Goal: Task Accomplishment & Management: Manage account settings

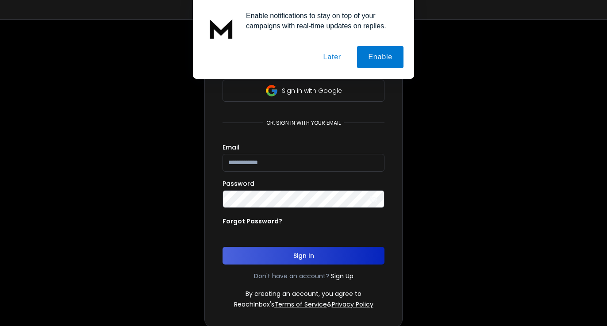
click at [277, 160] on input "email" at bounding box center [303, 163] width 162 height 18
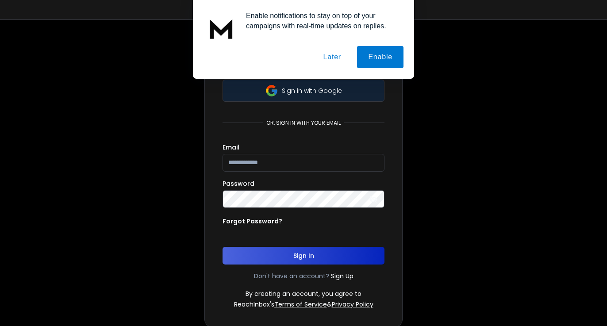
paste input "**********"
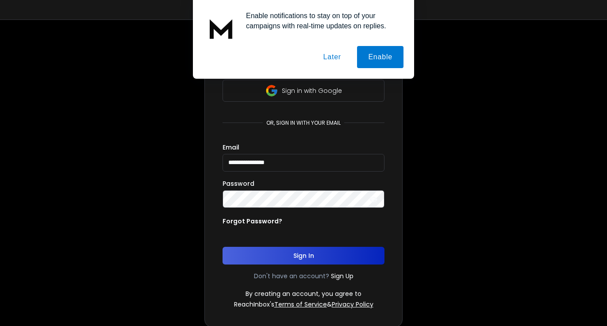
type input "**********"
click at [332, 54] on button "Later" at bounding box center [332, 57] width 40 height 22
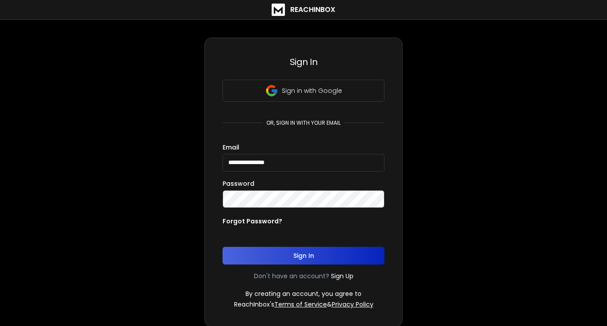
click at [276, 186] on div "Password" at bounding box center [303, 183] width 162 height 6
click at [331, 256] on button "Sign In" at bounding box center [303, 256] width 162 height 18
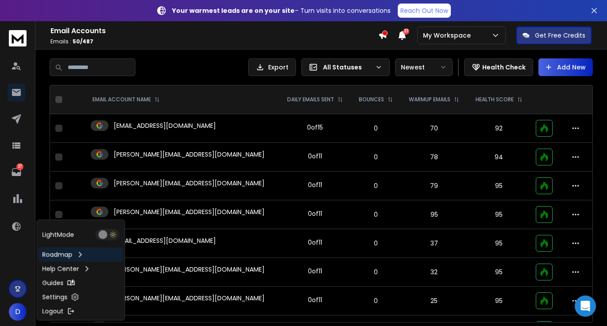
click at [119, 235] on button "button" at bounding box center [108, 235] width 24 height 12
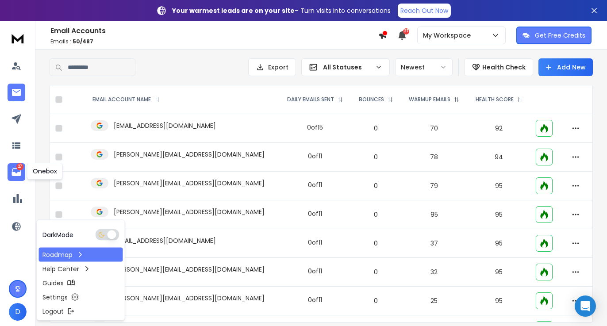
click at [16, 169] on icon at bounding box center [16, 172] width 11 height 11
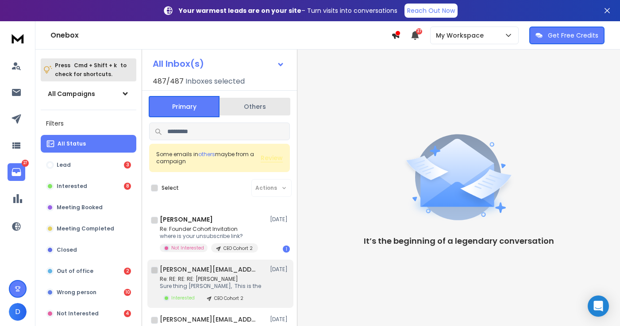
scroll to position [458, 0]
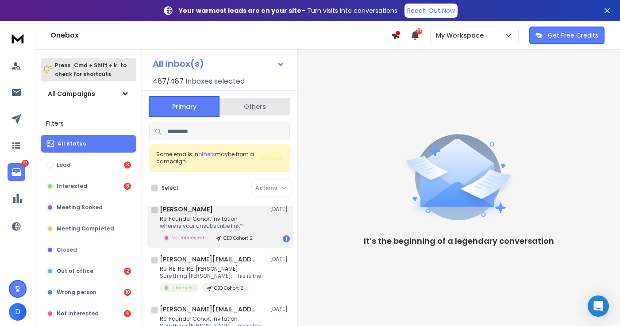
click at [265, 221] on div "Re: Founder Cohort Invitation where is your unsubscribe link? Not Interested CE…" at bounding box center [225, 228] width 130 height 27
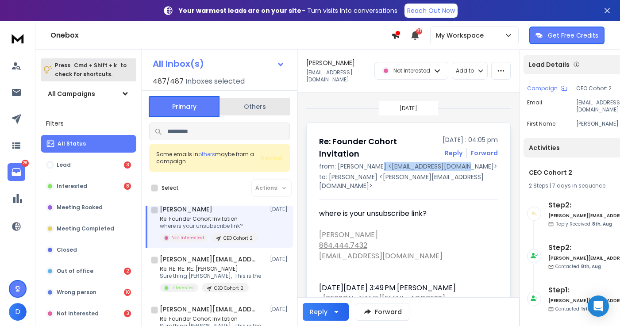
drag, startPoint x: 379, startPoint y: 158, endPoint x: 460, endPoint y: 161, distance: 81.9
click at [460, 162] on p "from: Brad Smith <bradleytsmith11@gmail.com>" at bounding box center [408, 166] width 179 height 9
copy p "bradleytsmith11@gmail.com"
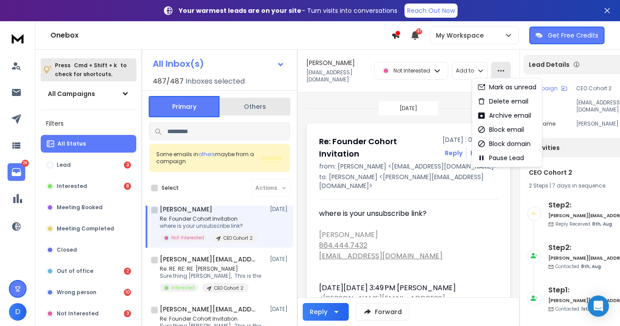
click at [505, 70] on icon "button" at bounding box center [501, 71] width 8 height 8
click at [512, 126] on div "Block email" at bounding box center [500, 129] width 46 height 9
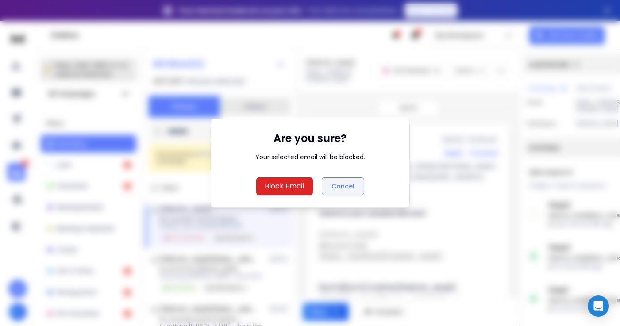
drag, startPoint x: 311, startPoint y: 180, endPoint x: 323, endPoint y: 176, distance: 12.0
click at [306, 186] on button "Block Email" at bounding box center [284, 186] width 57 height 18
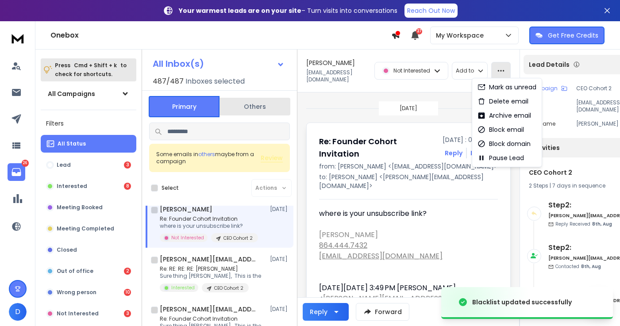
click at [505, 67] on icon "button" at bounding box center [501, 71] width 8 height 8
click at [487, 99] on div "Delete email" at bounding box center [502, 101] width 51 height 9
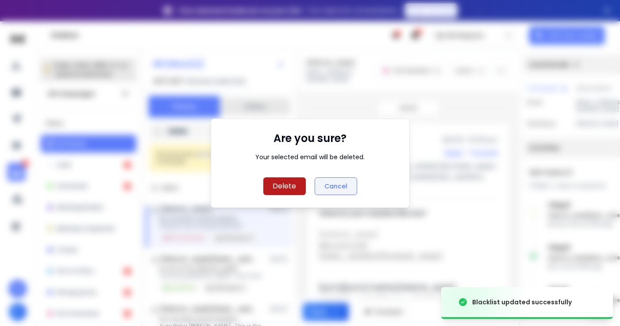
click at [295, 180] on button "Delete" at bounding box center [284, 186] width 42 height 18
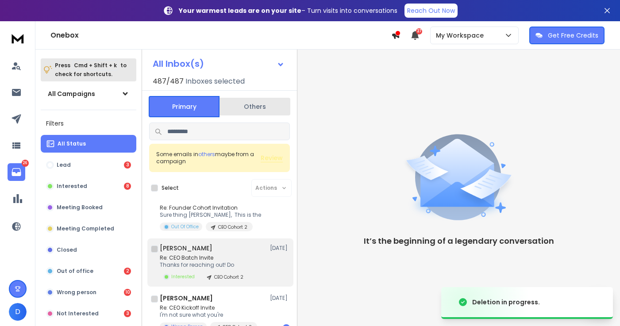
scroll to position [529, 0]
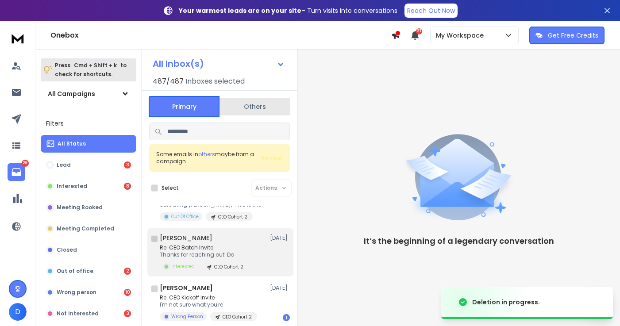
click at [279, 249] on div "Re: CEO Batch Invite Thanks for reaching out! Do Interested CEO Cohort 2" at bounding box center [225, 257] width 130 height 27
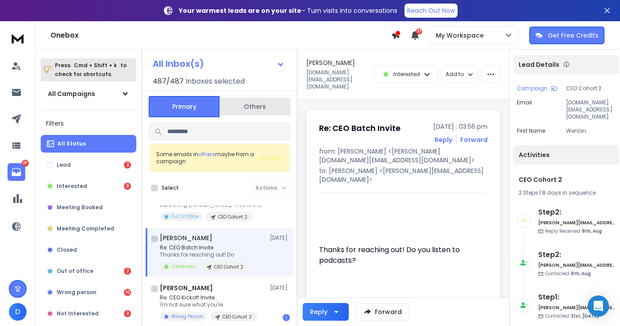
scroll to position [590, 0]
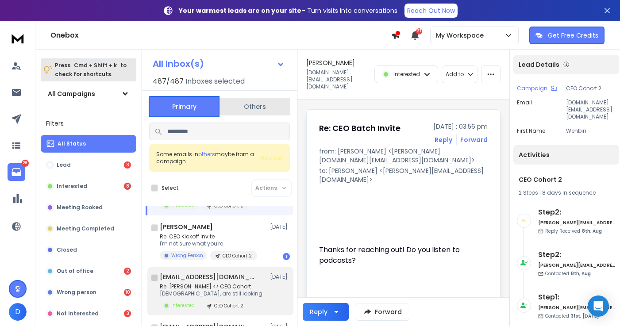
click at [272, 281] on div "vex@revuto.com 07 Aug Re: Vedran <> CEO Cohort Vedran, are still looking to Int…" at bounding box center [225, 291] width 130 height 38
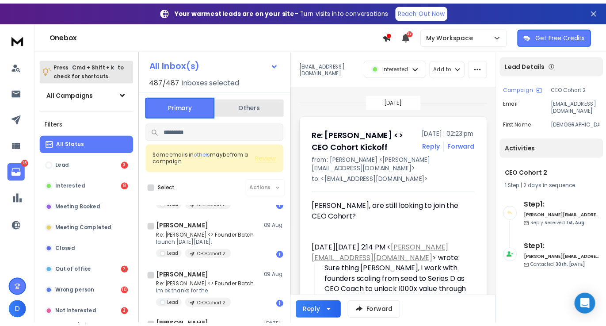
scroll to position [0, 0]
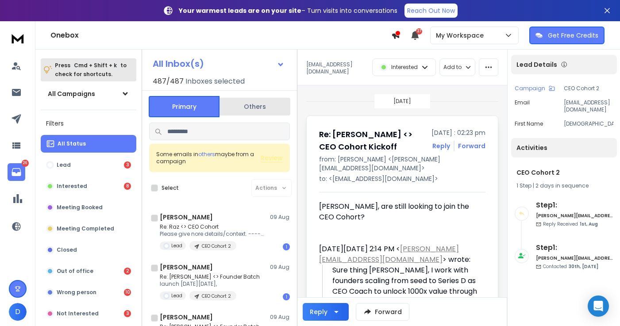
click at [248, 100] on button "Others" at bounding box center [254, 106] width 71 height 19
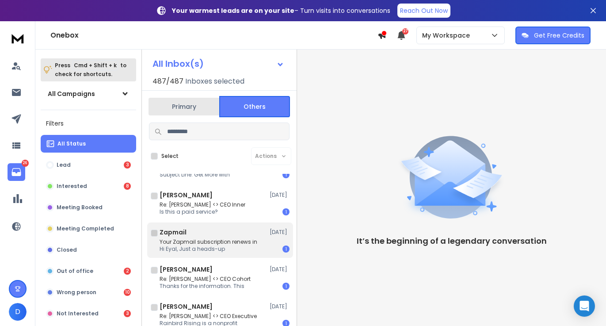
scroll to position [122, 0]
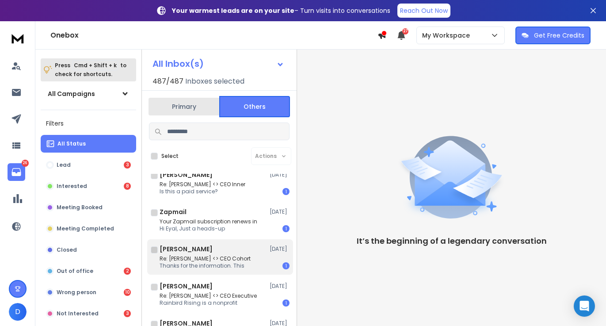
click at [283, 257] on div "Re: Chris <> CEO Cohort Thanks for the information. This 1" at bounding box center [225, 262] width 130 height 14
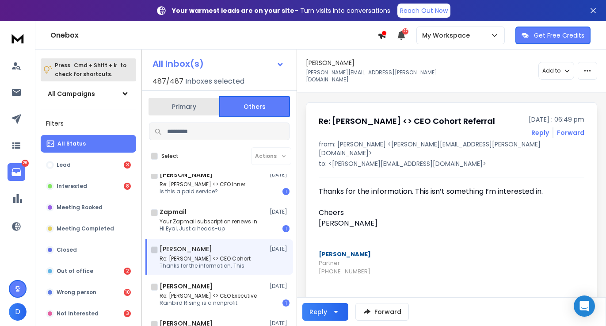
scroll to position [142, 0]
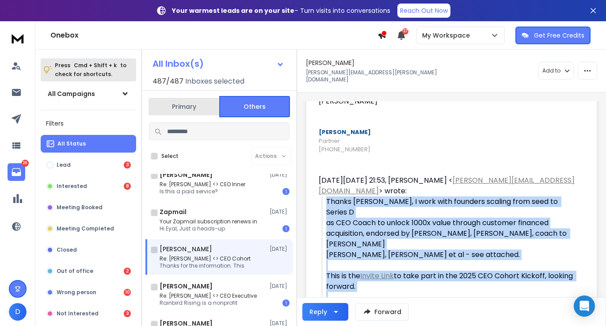
drag, startPoint x: 363, startPoint y: 283, endPoint x: 326, endPoint y: 184, distance: 105.8
click at [379, 271] on link "Invite Link" at bounding box center [377, 276] width 34 height 10
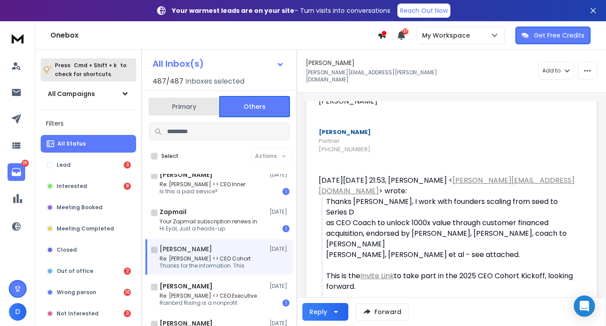
click at [202, 116] on button "Primary" at bounding box center [184, 106] width 71 height 19
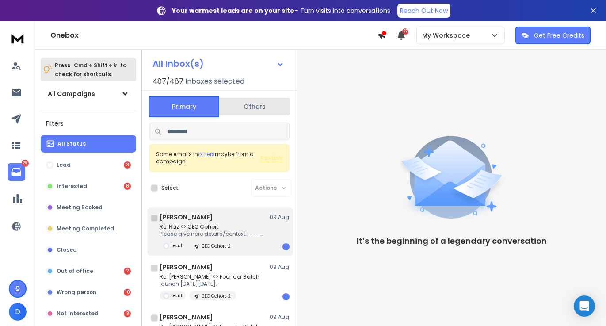
click at [259, 223] on div "Raz Roditti 09 Aug Re: Raz <> CEO Cohort Please give nore details/context. ----…" at bounding box center [225, 232] width 130 height 38
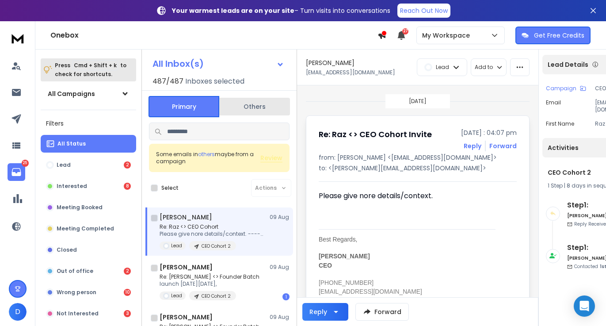
drag, startPoint x: 317, startPoint y: 308, endPoint x: 333, endPoint y: 238, distance: 71.6
click at [333, 238] on div "Raz Roditti Raz Roditti raz@razor-labs.com Lead Add to Lead Add to Yesterday Re…" at bounding box center [418, 213] width 242 height 326
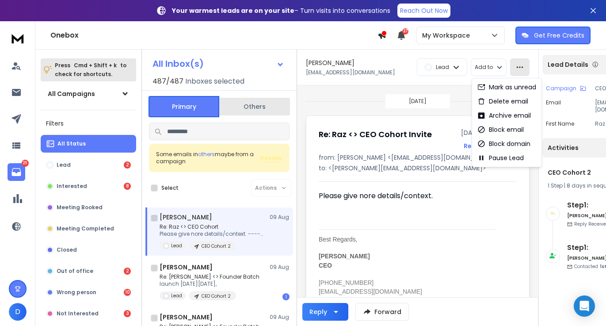
click at [530, 65] on button "button" at bounding box center [519, 67] width 19 height 18
click at [529, 83] on div "Mark as unread" at bounding box center [507, 87] width 59 height 9
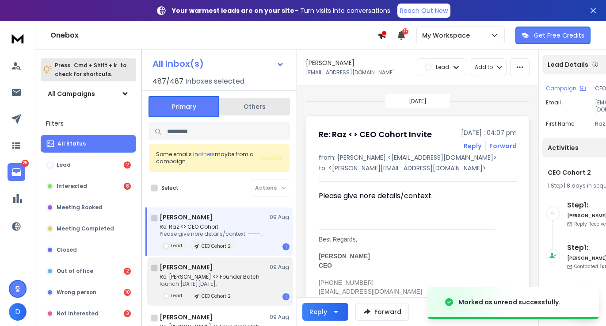
click at [226, 264] on div "Alan Jiang 09 Aug" at bounding box center [225, 267] width 130 height 9
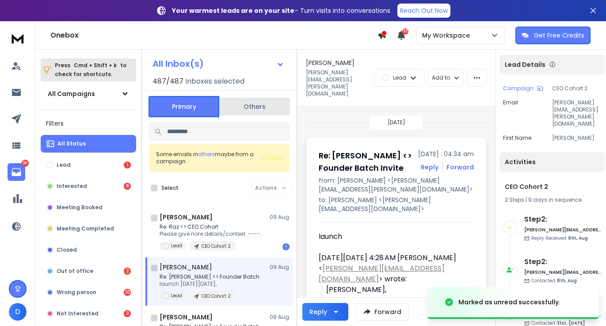
click at [323, 307] on div "Reply" at bounding box center [319, 311] width 18 height 9
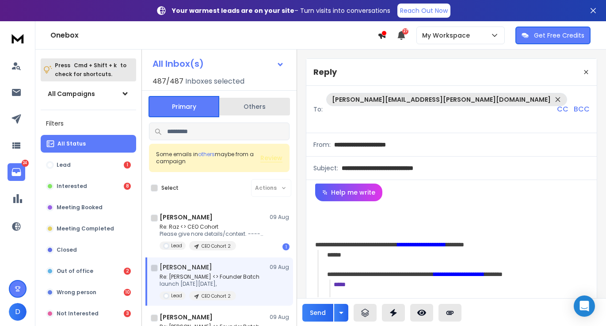
click at [583, 73] on icon at bounding box center [586, 72] width 7 height 7
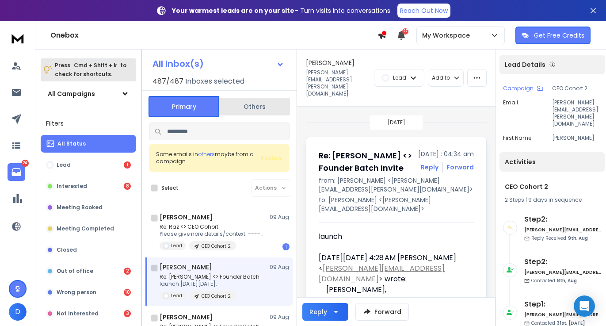
click at [260, 106] on button "Others" at bounding box center [254, 106] width 71 height 19
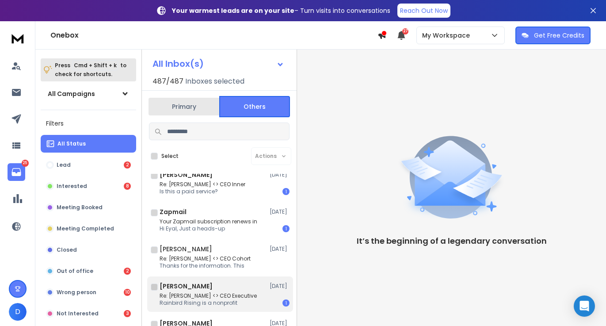
scroll to position [132, 0]
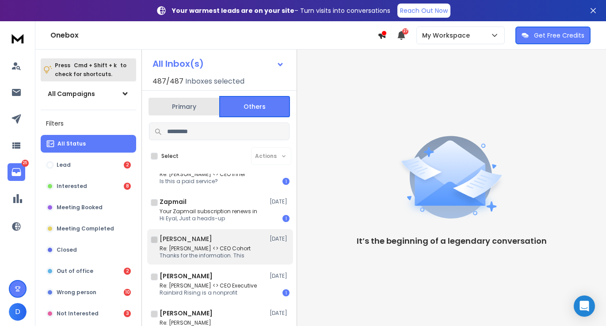
click at [265, 245] on div "Re: Chris <> CEO Cohort Thanks for the information. This" at bounding box center [225, 252] width 130 height 14
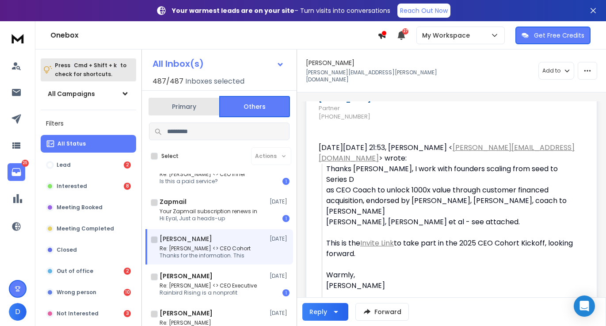
scroll to position [203, 0]
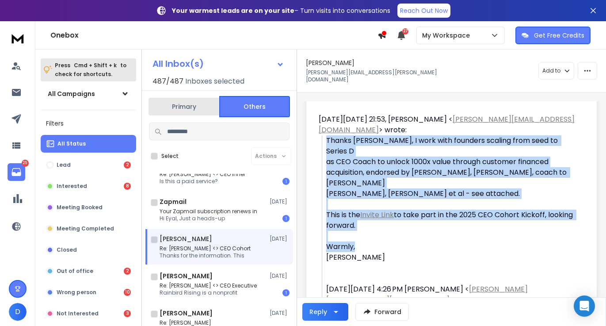
drag, startPoint x: 376, startPoint y: 229, endPoint x: 323, endPoint y: 129, distance: 113.4
copy div "Thanks Chris, I work with founders scaling from seed to Series D as CEO Coach t…"
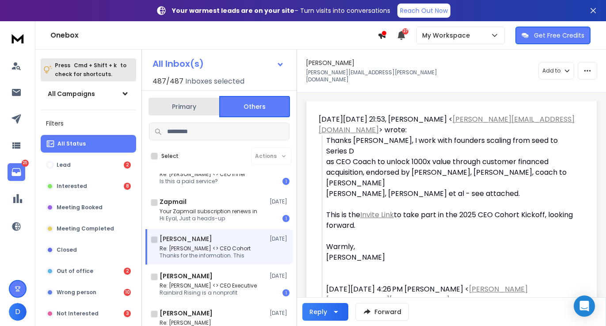
click at [174, 101] on button "Primary" at bounding box center [184, 106] width 71 height 19
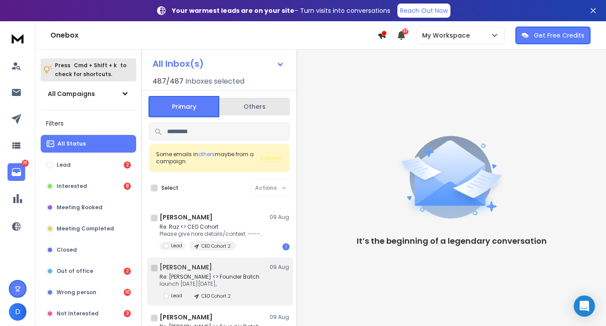
click at [228, 271] on div "Alan Jiang 09 Aug" at bounding box center [225, 267] width 130 height 9
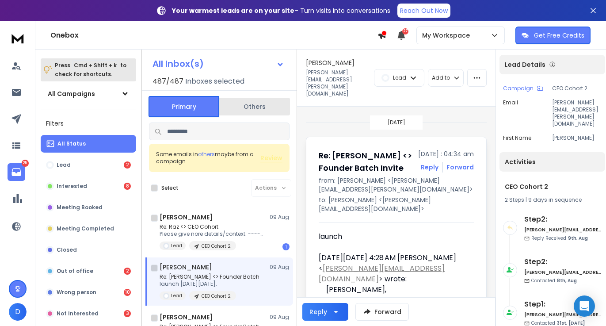
click at [323, 308] on div "Reply" at bounding box center [319, 311] width 18 height 9
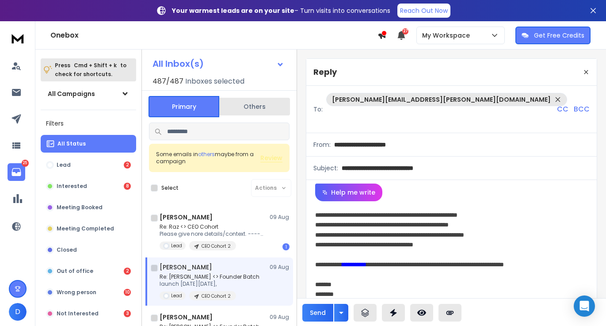
click at [346, 210] on div "**********" at bounding box center [445, 230] width 260 height 40
click at [312, 207] on div "**********" at bounding box center [452, 249] width 291 height 96
click at [315, 222] on div "**********" at bounding box center [452, 249] width 291 height 96
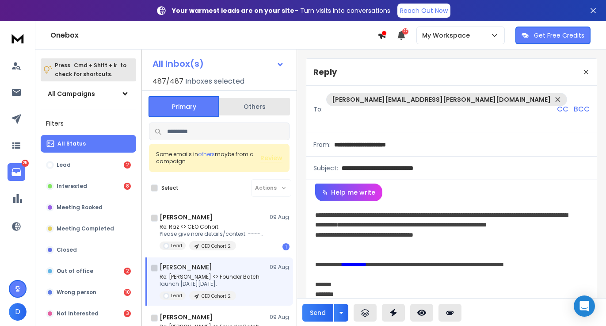
click at [315, 231] on div "**********" at bounding box center [452, 249] width 291 height 96
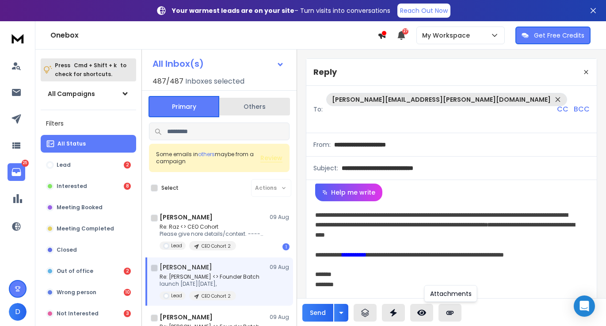
click at [456, 305] on button at bounding box center [450, 313] width 23 height 18
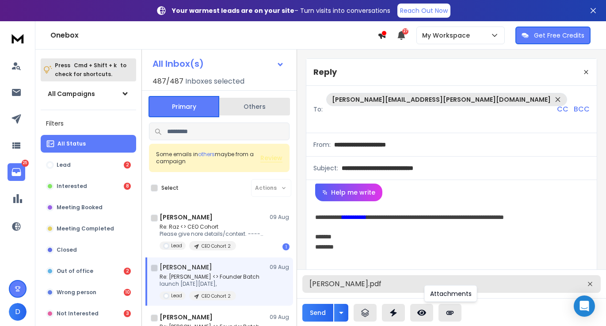
scroll to position [45, 0]
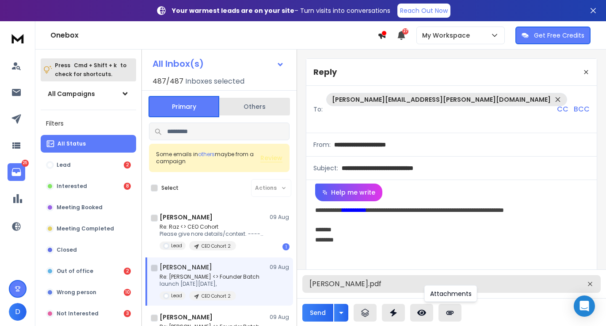
click at [342, 255] on div at bounding box center [448, 260] width 266 height 10
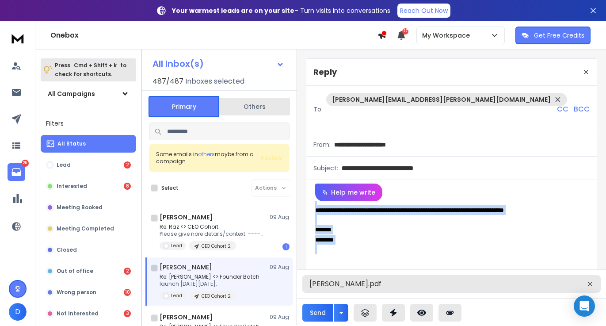
scroll to position [0, 0]
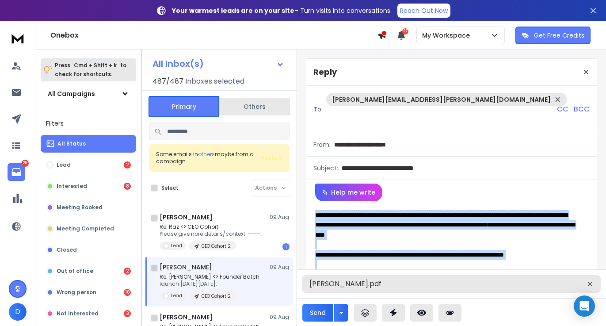
drag, startPoint x: 340, startPoint y: 222, endPoint x: 290, endPoint y: 157, distance: 81.7
click at [307, 201] on div "**********" at bounding box center [449, 249] width 284 height 96
copy div "**********"
drag, startPoint x: 470, startPoint y: 222, endPoint x: 406, endPoint y: 240, distance: 66.1
click at [470, 222] on div "**********" at bounding box center [445, 225] width 260 height 30
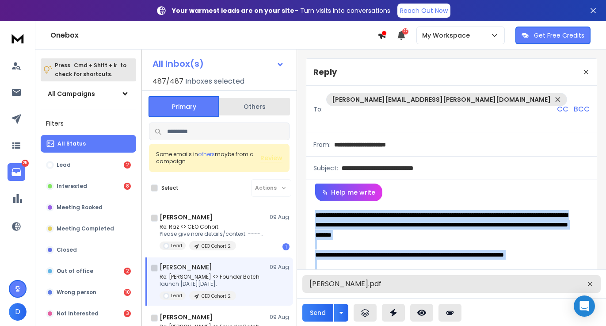
drag, startPoint x: 347, startPoint y: 259, endPoint x: 300, endPoint y: 175, distance: 96.5
click at [307, 201] on div "**********" at bounding box center [449, 249] width 284 height 96
copy div "**********"
click at [380, 211] on div "**********" at bounding box center [445, 225] width 260 height 30
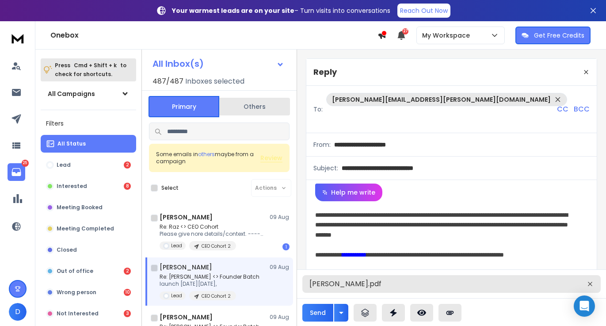
click at [557, 104] on p "CC" at bounding box center [563, 109] width 12 height 11
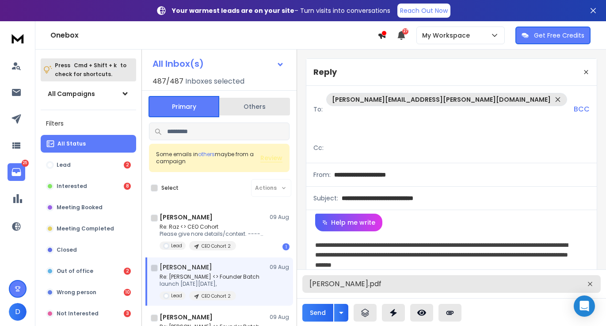
type input "**********"
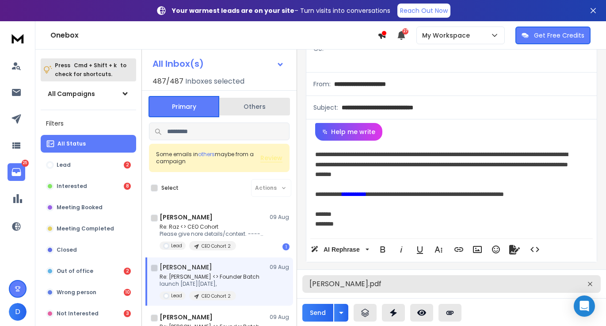
click at [356, 209] on div "*******" at bounding box center [445, 214] width 260 height 10
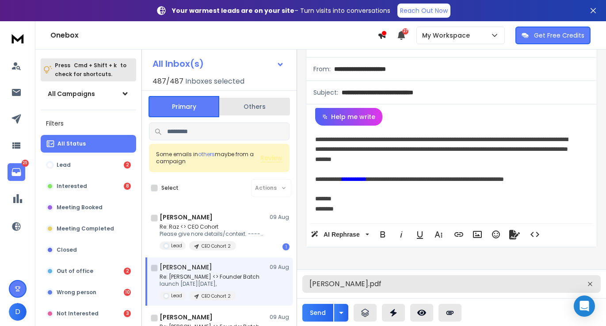
scroll to position [61, 0]
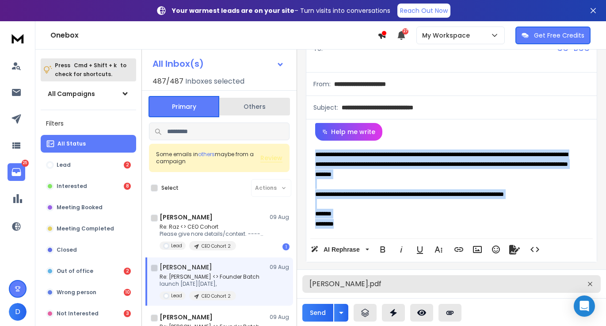
drag, startPoint x: 348, startPoint y: 208, endPoint x: 314, endPoint y: 132, distance: 83.6
click at [314, 141] on div "**********" at bounding box center [449, 189] width 284 height 96
copy div "**********"
click at [466, 161] on div "**********" at bounding box center [445, 165] width 260 height 30
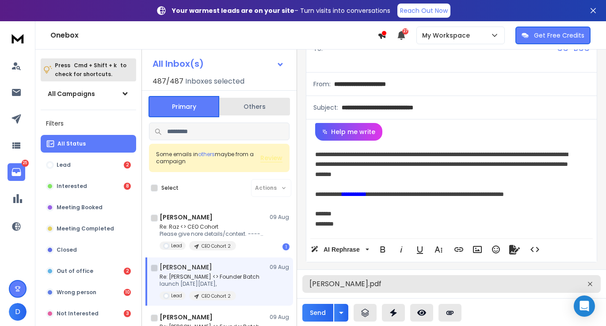
click at [321, 301] on div "Jonathan.pdf Send" at bounding box center [451, 298] width 309 height 58
click at [318, 312] on button "Send" at bounding box center [318, 313] width 31 height 18
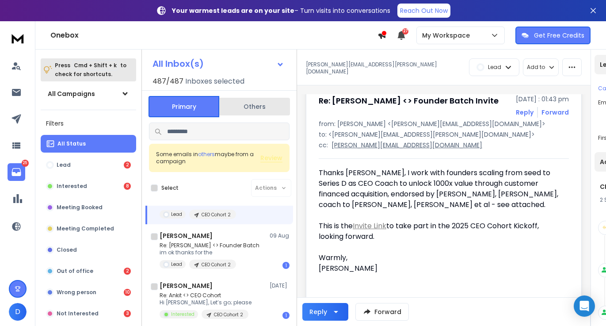
scroll to position [41, 0]
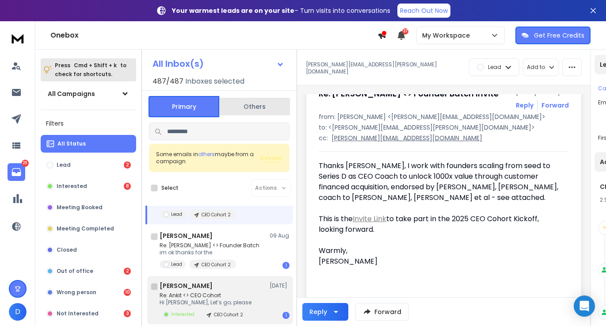
click at [250, 298] on div "Re: Ankit <> CEO Cohort Hi Jonathan, Let’s go; please Interested CEO Cohort 2 1" at bounding box center [225, 305] width 130 height 27
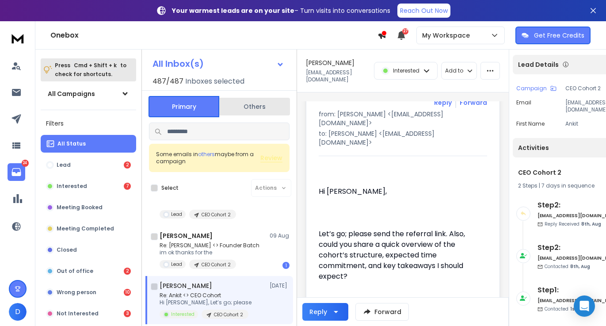
scroll to position [51, 0]
click at [317, 318] on button "Reply" at bounding box center [326, 312] width 46 height 18
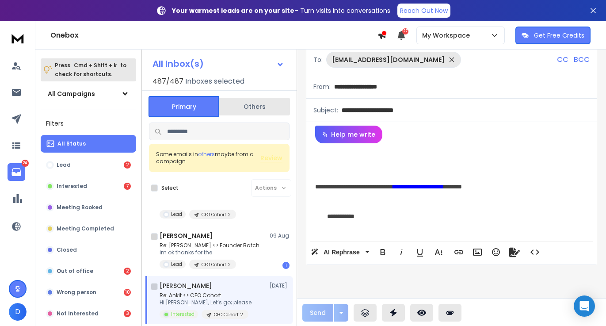
scroll to position [0, 0]
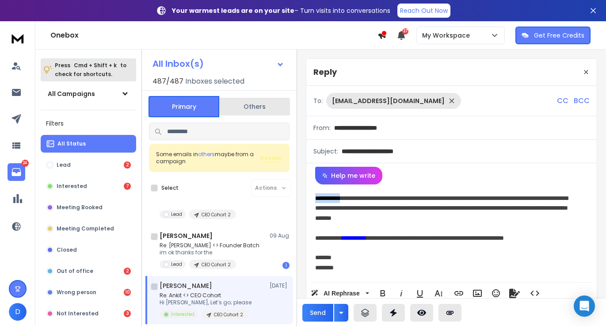
drag, startPoint x: 341, startPoint y: 216, endPoint x: 309, endPoint y: 215, distance: 32.7
click at [309, 215] on div "**********" at bounding box center [452, 232] width 291 height 96
click at [453, 310] on icon at bounding box center [450, 312] width 9 height 9
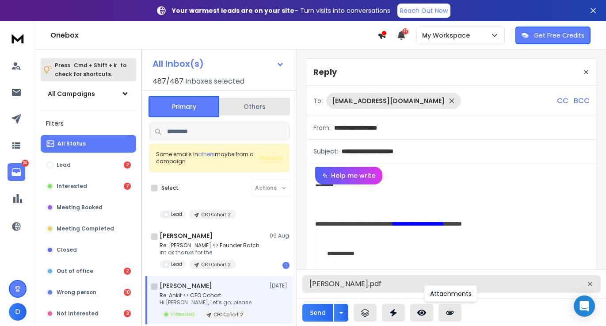
click at [353, 227] on div "**********" at bounding box center [449, 232] width 284 height 96
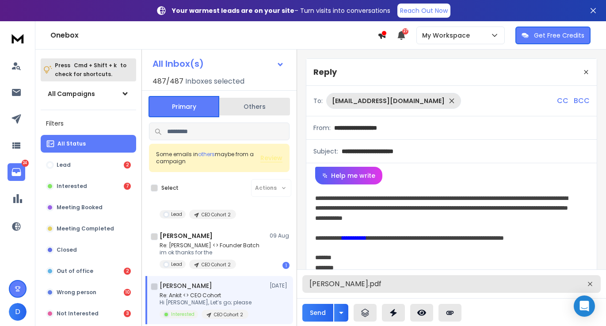
click at [326, 310] on button "Send" at bounding box center [318, 313] width 31 height 18
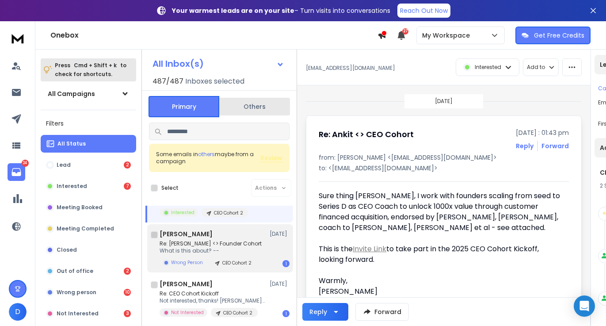
scroll to position [203, 0]
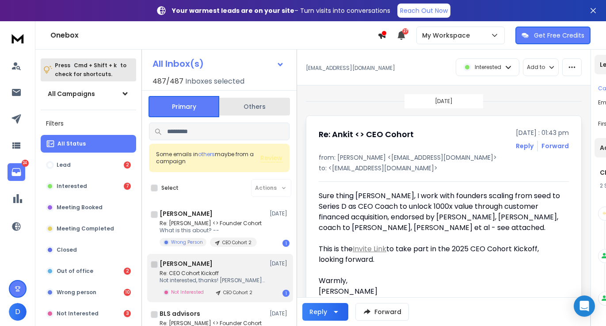
click at [271, 272] on div "Re: CEO Cohort Kickoff Not interested, thanks! Chris From: Not Interested CEO C…" at bounding box center [225, 283] width 130 height 27
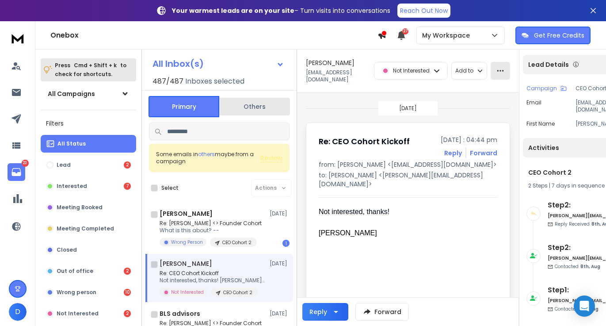
click at [510, 75] on button "button" at bounding box center [500, 71] width 19 height 18
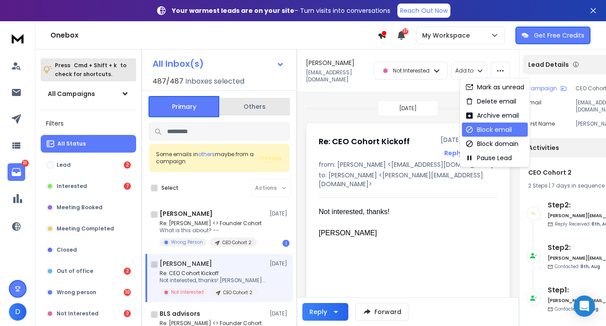
click at [504, 131] on div "Block email" at bounding box center [489, 129] width 46 height 9
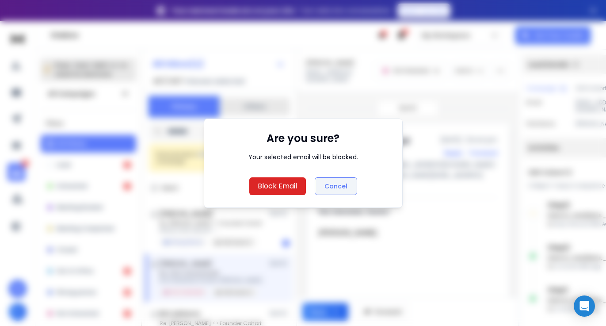
click at [258, 205] on div "Are you sure? Your selected email will be blocked. Block Email Cancel" at bounding box center [303, 163] width 199 height 89
click at [284, 186] on button "Block Email" at bounding box center [277, 186] width 57 height 18
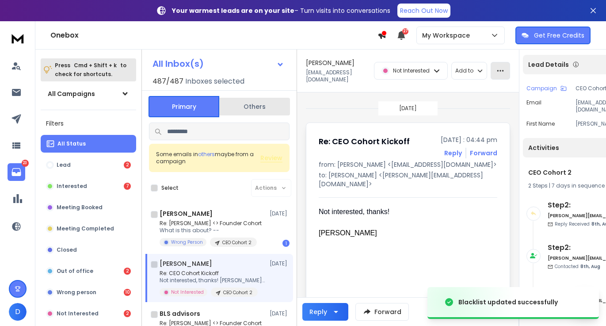
click at [510, 63] on button "button" at bounding box center [500, 71] width 19 height 18
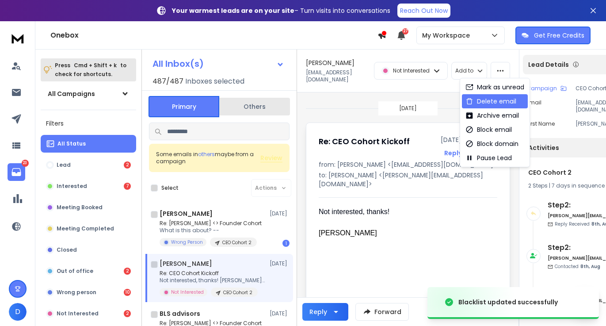
click at [502, 100] on div "Delete email" at bounding box center [491, 101] width 51 height 9
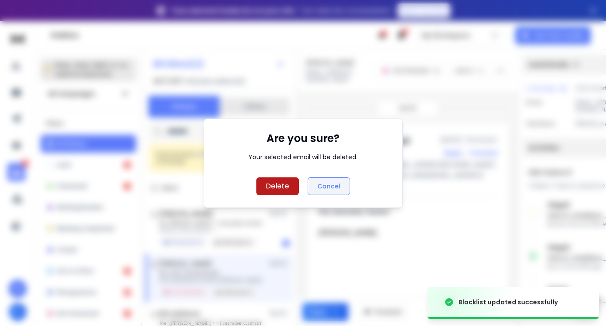
click at [291, 188] on button "Delete" at bounding box center [278, 186] width 42 height 18
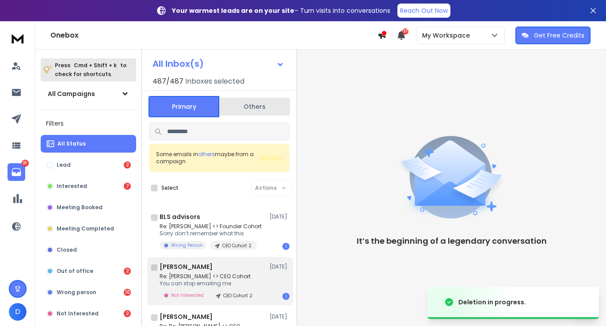
scroll to position [254, 0]
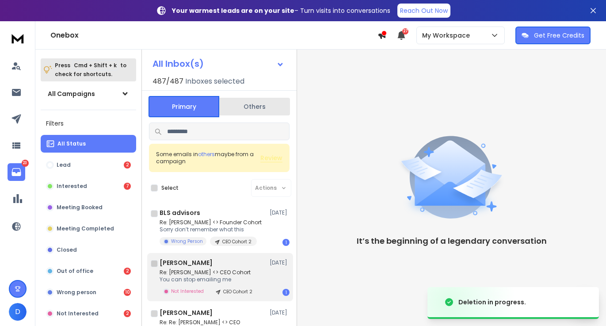
click at [257, 265] on div "Adam Stokar 08 Aug" at bounding box center [225, 262] width 130 height 9
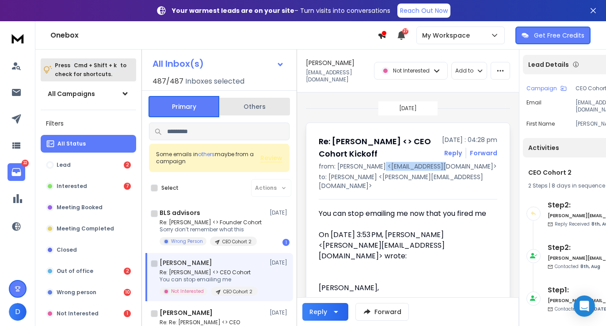
drag, startPoint x: 382, startPoint y: 159, endPoint x: 445, endPoint y: 159, distance: 62.4
click at [445, 162] on p "from: Adam Stokar <ajstokar@gmail.com>" at bounding box center [408, 166] width 179 height 9
copy p "ajstokar@gmail.com"
drag, startPoint x: 378, startPoint y: 174, endPoint x: 382, endPoint y: 171, distance: 5.0
click at [379, 174] on p "to: Jonathan Herzog <jonathan@herzogbarventures.com>" at bounding box center [408, 182] width 179 height 18
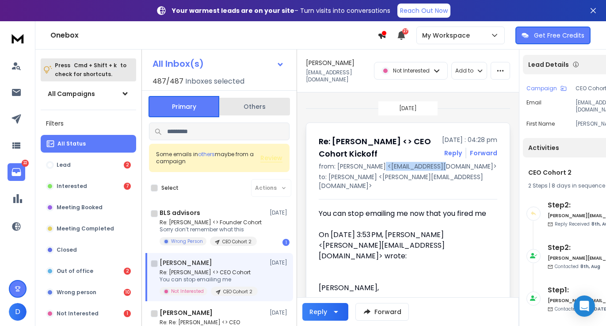
drag, startPoint x: 391, startPoint y: 160, endPoint x: 446, endPoint y: 161, distance: 55.7
click at [446, 162] on p "from: Adam Stokar <ajstokar@gmail.com>" at bounding box center [408, 166] width 179 height 9
copy p "ajstokar@gmail.com"
click at [390, 173] on p "to: Jonathan Herzog <jonathan@herzogbarventures.com>" at bounding box center [408, 182] width 179 height 18
click at [383, 162] on p "from: Adam Stokar <ajstokar@gmail.com>" at bounding box center [408, 166] width 179 height 9
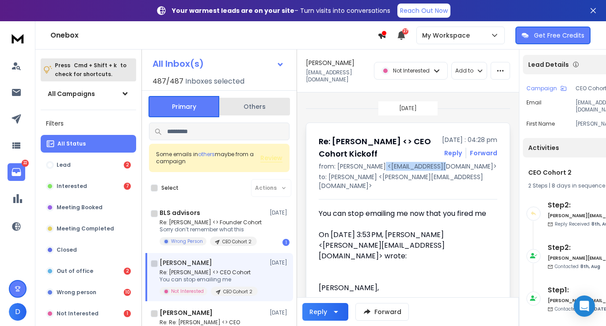
drag, startPoint x: 401, startPoint y: 160, endPoint x: 444, endPoint y: 161, distance: 42.9
click at [444, 162] on p "from: Adam Stokar <ajstokar@gmail.com>" at bounding box center [408, 166] width 179 height 9
copy p "ajstokar@gmail.com"
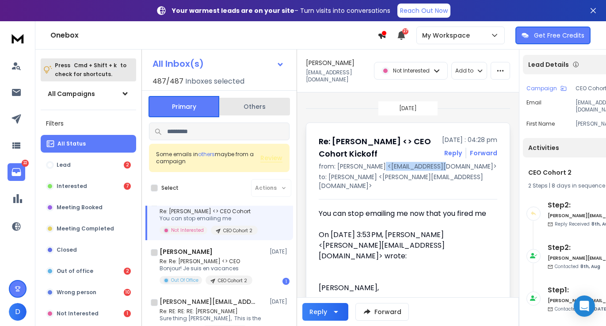
scroll to position [20, 0]
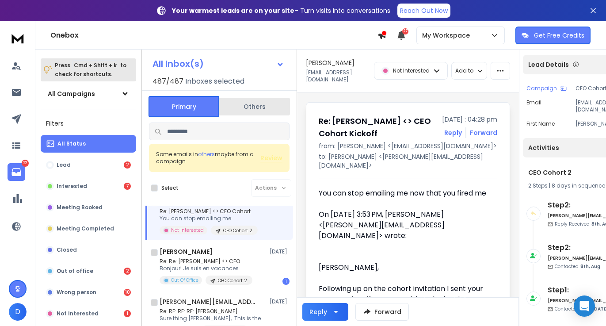
click at [417, 262] on div "Adam," at bounding box center [405, 267] width 172 height 11
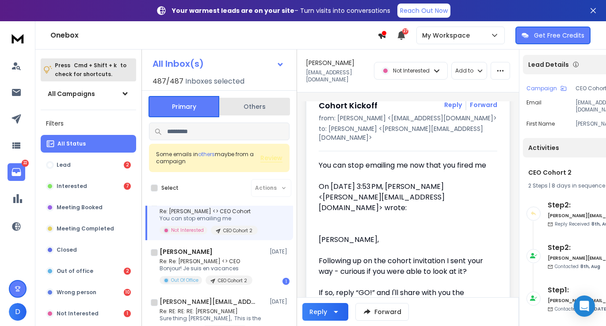
scroll to position [41, 0]
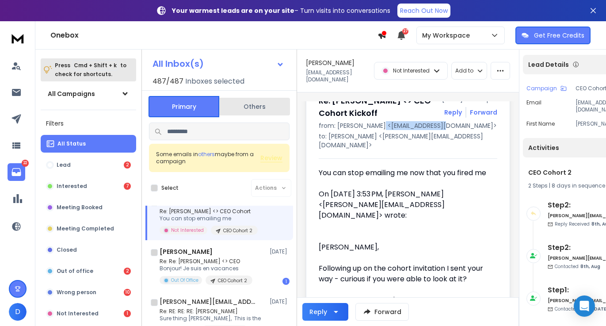
drag, startPoint x: 404, startPoint y: 118, endPoint x: 446, endPoint y: 119, distance: 41.6
click at [446, 121] on p "from: Adam Stokar <ajstokar@gmail.com>" at bounding box center [408, 125] width 179 height 9
copy p "ajstokar@gmail.com"
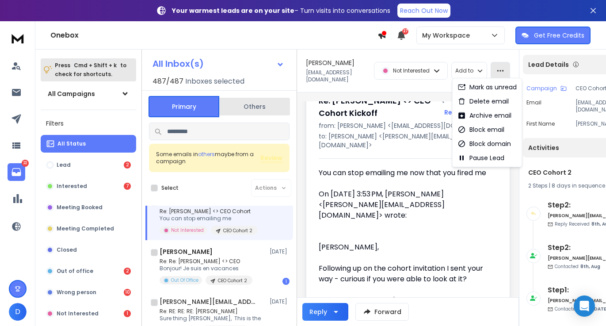
click at [505, 67] on icon "button" at bounding box center [501, 71] width 8 height 8
click at [492, 126] on div "Block email" at bounding box center [481, 129] width 46 height 9
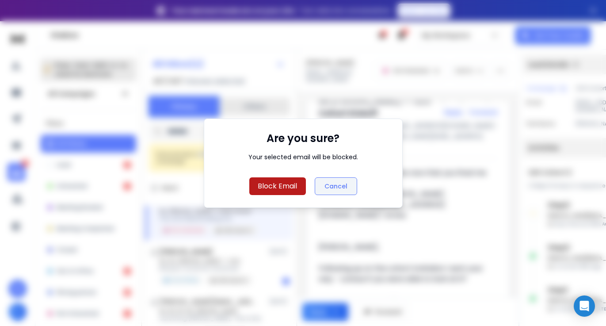
click at [272, 190] on button "Block Email" at bounding box center [277, 186] width 57 height 18
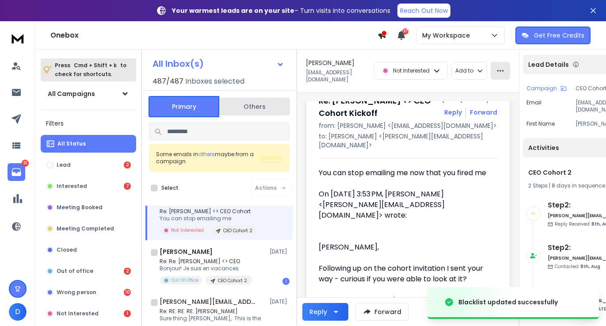
click at [504, 70] on icon "button" at bounding box center [501, 70] width 7 height 1
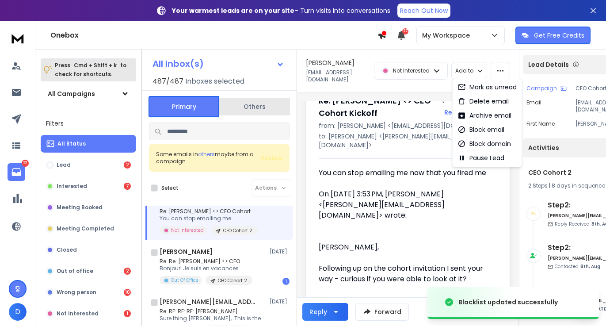
click at [487, 99] on div "Delete email" at bounding box center [483, 101] width 51 height 9
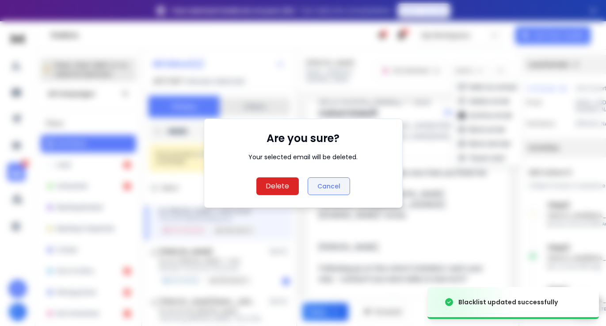
scroll to position [41, 0]
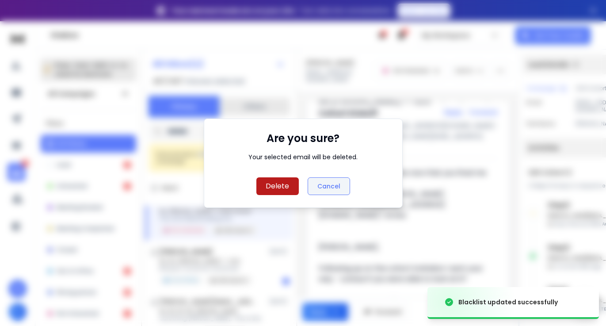
click at [270, 192] on button "Delete" at bounding box center [278, 186] width 42 height 18
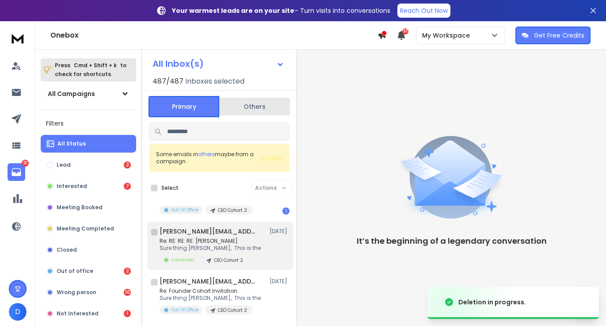
scroll to position [275, 0]
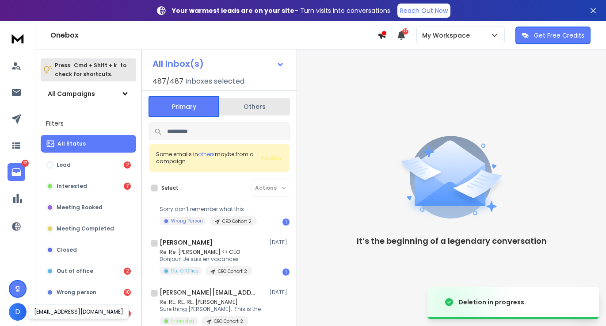
click at [18, 317] on span "D" at bounding box center [18, 312] width 18 height 18
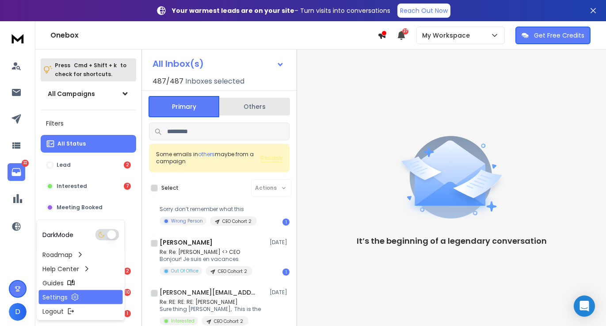
click at [60, 292] on div "Settings" at bounding box center [81, 297] width 84 height 14
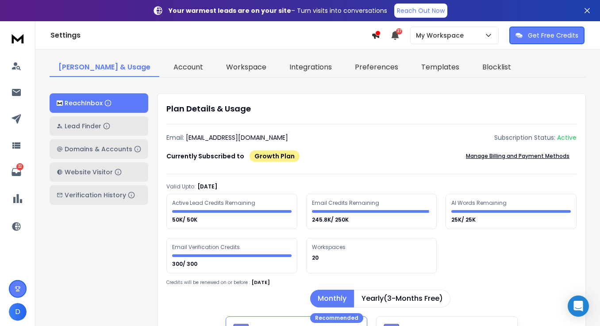
click at [473, 65] on link "Blocklist" at bounding box center [496, 67] width 46 height 19
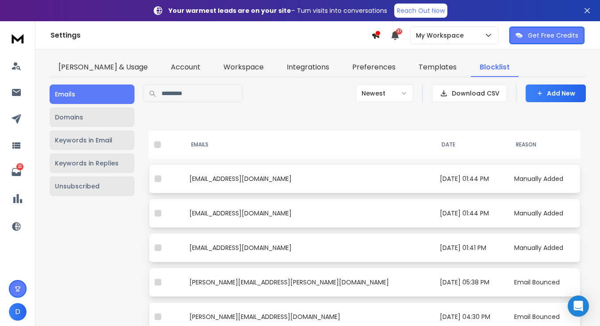
click at [558, 77] on div "Billings & Usage Account Workspace Integrations Preferences Templates Blocklist" at bounding box center [318, 67] width 536 height 19
click at [559, 93] on p "Add New" at bounding box center [561, 93] width 28 height 9
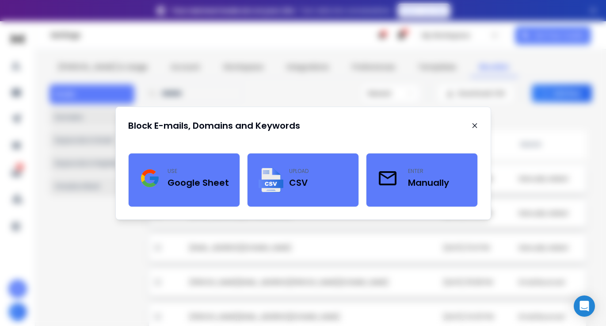
click at [433, 174] on p "enter" at bounding box center [428, 171] width 41 height 7
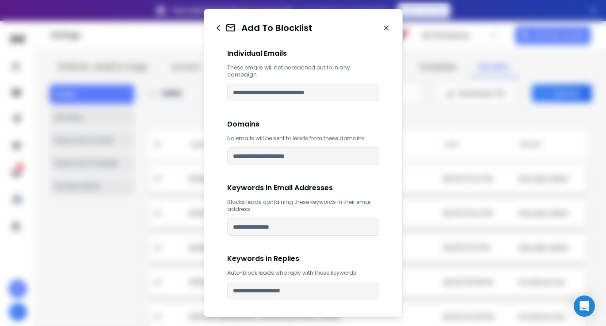
click at [282, 91] on input at bounding box center [303, 93] width 152 height 18
paste input "**********"
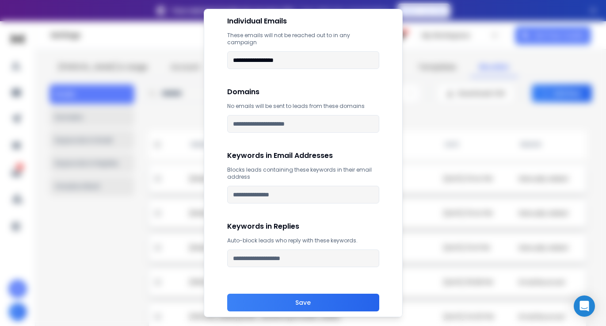
type input "**********"
click at [309, 294] on button "Save" at bounding box center [303, 303] width 152 height 18
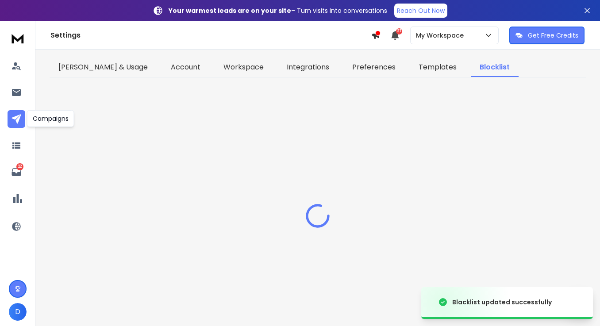
click at [15, 124] on link at bounding box center [17, 119] width 18 height 18
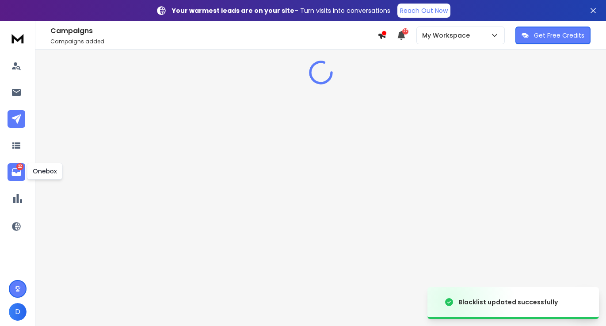
click at [20, 171] on icon at bounding box center [16, 172] width 11 height 11
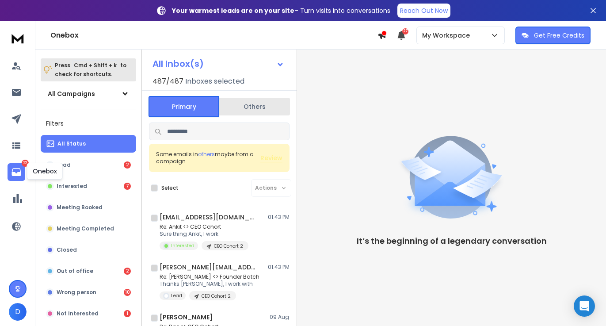
click at [244, 101] on button "Others" at bounding box center [254, 106] width 71 height 19
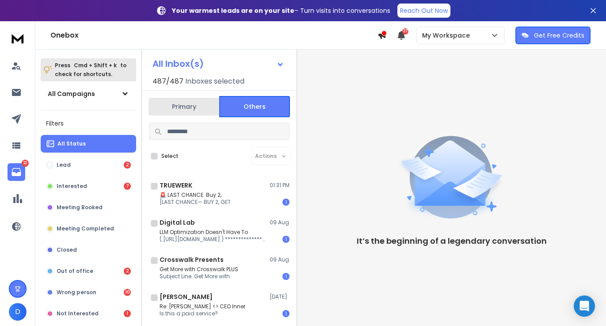
click at [187, 107] on button "Primary" at bounding box center [184, 106] width 71 height 19
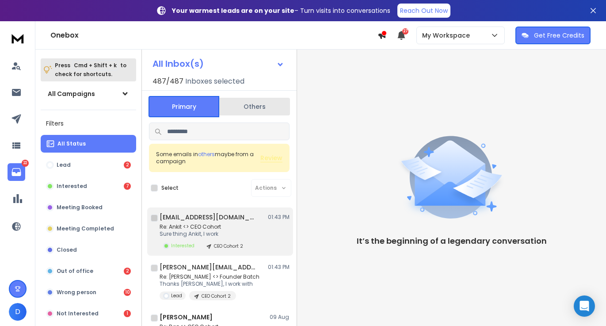
drag, startPoint x: 262, startPoint y: 216, endPoint x: 279, endPoint y: 217, distance: 16.8
click at [268, 216] on p "01:43 PM" at bounding box center [279, 217] width 22 height 7
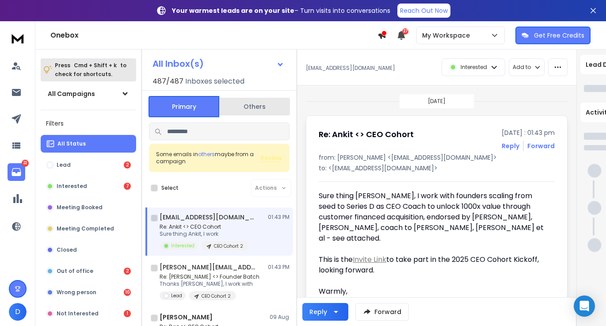
scroll to position [122, 0]
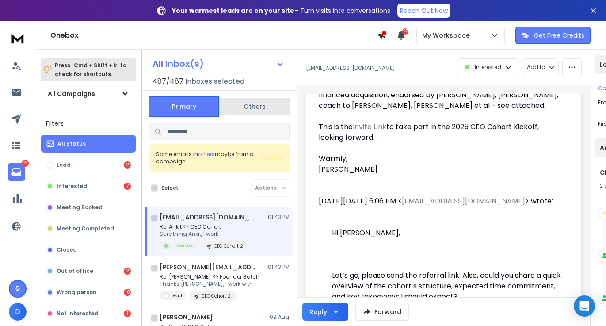
click at [373, 127] on link "Invite Link" at bounding box center [370, 127] width 34 height 10
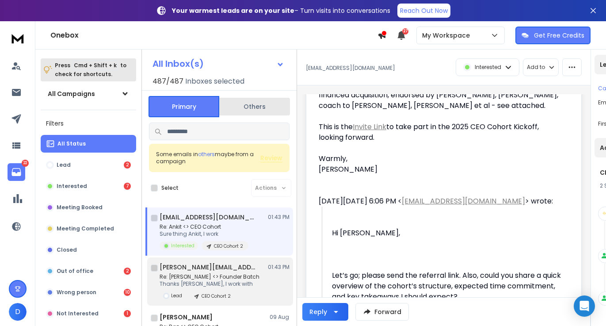
click at [260, 270] on div "alan.j.jiang@gmail.com 01:43 PM" at bounding box center [225, 267] width 130 height 9
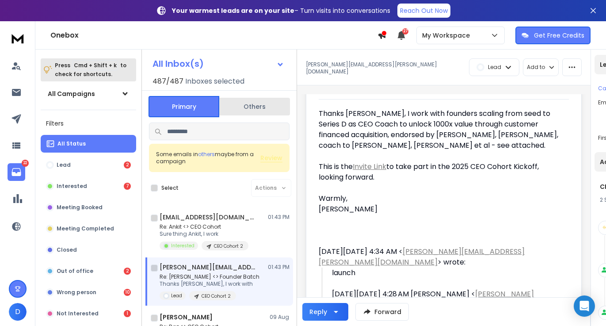
scroll to position [0, 0]
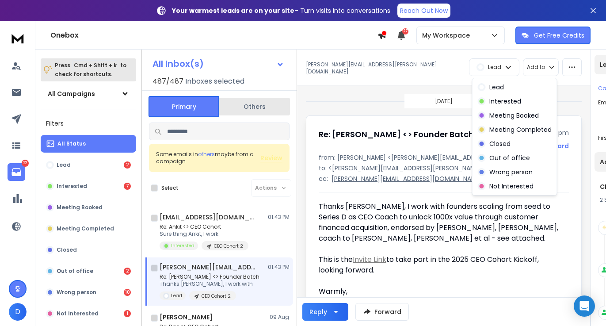
click at [493, 69] on p "Lead" at bounding box center [494, 67] width 13 height 7
click at [497, 98] on p "Interested" at bounding box center [506, 101] width 32 height 9
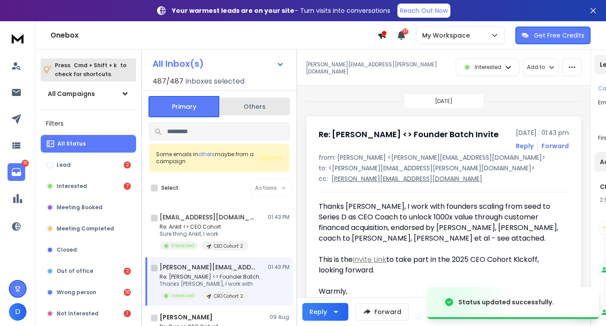
click at [258, 114] on button "Others" at bounding box center [254, 106] width 71 height 19
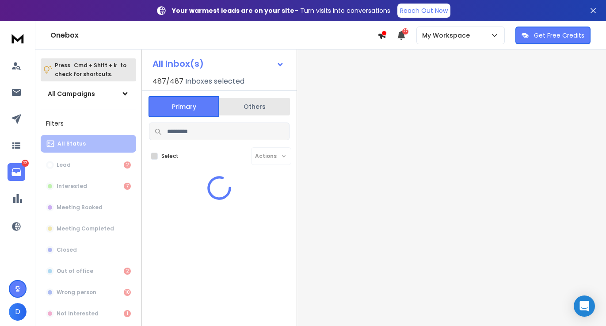
click at [203, 100] on button "Primary" at bounding box center [184, 106] width 71 height 21
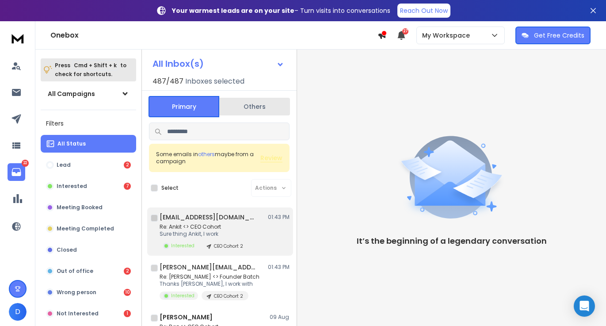
click at [240, 224] on p "Re: Ankit <> CEO Cohort" at bounding box center [204, 226] width 89 height 7
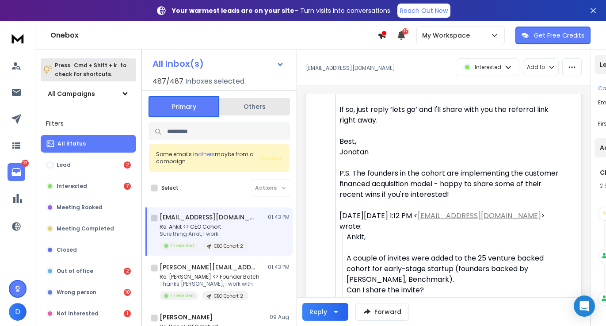
scroll to position [653, 0]
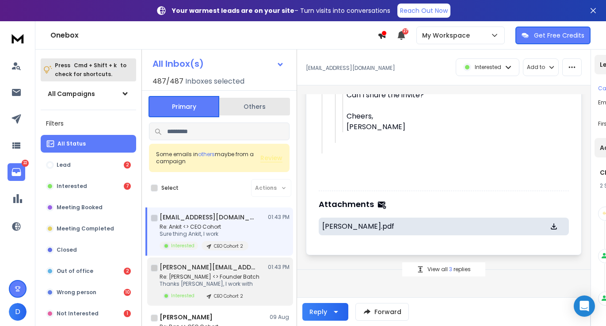
click at [246, 271] on div "alan.j.jiang@gmail.com 01:43 PM" at bounding box center [225, 267] width 130 height 9
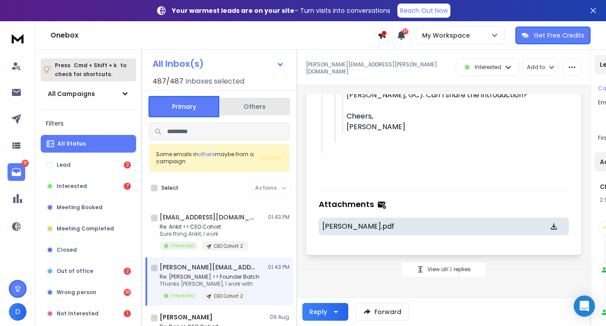
scroll to position [7, 0]
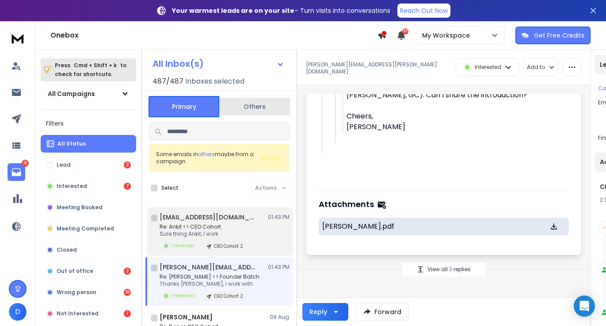
click at [256, 207] on div "ankitarora121@gmail.com 01:43 PM Re: Ankit <> CEO Cohort Sure thing Ankit, I wo…" at bounding box center [220, 231] width 146 height 48
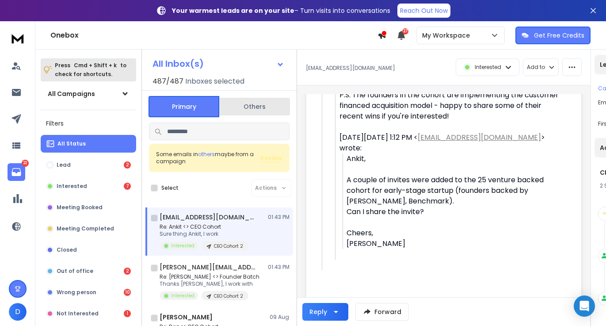
scroll to position [653, 0]
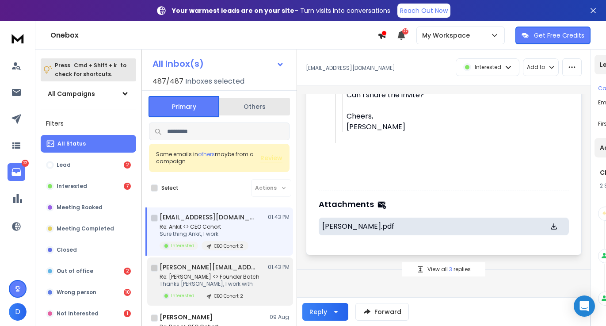
click at [230, 281] on div "Re: Alan <> Founder Batch Thanks Alan, I work with Interested CEO Cohort 2" at bounding box center [210, 286] width 100 height 27
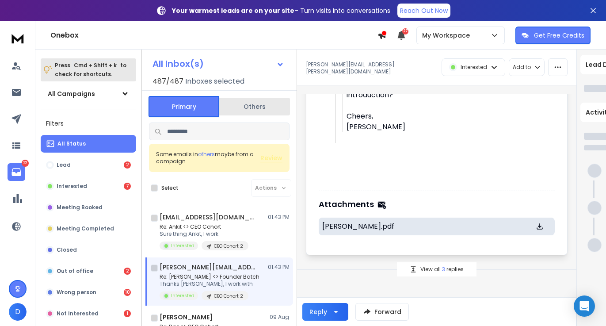
scroll to position [536, 0]
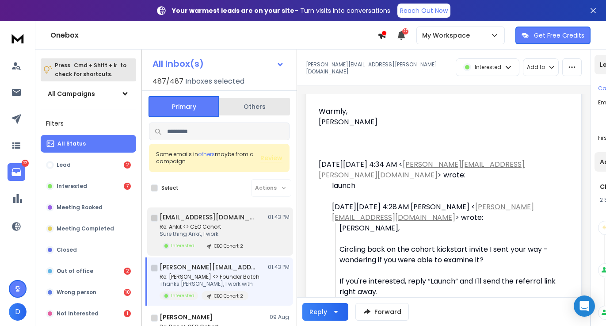
click at [263, 225] on div "Re: Ankit <> CEO Cohort Sure thing Ankit, I work Interested CEO Cohort 2" at bounding box center [225, 236] width 130 height 27
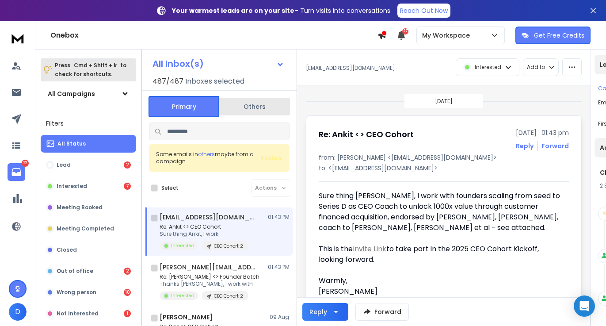
scroll to position [0, 0]
click at [248, 104] on button "Others" at bounding box center [254, 106] width 71 height 19
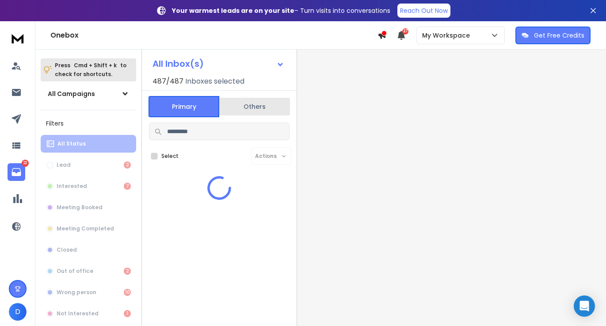
click at [211, 103] on button "Primary" at bounding box center [184, 106] width 71 height 21
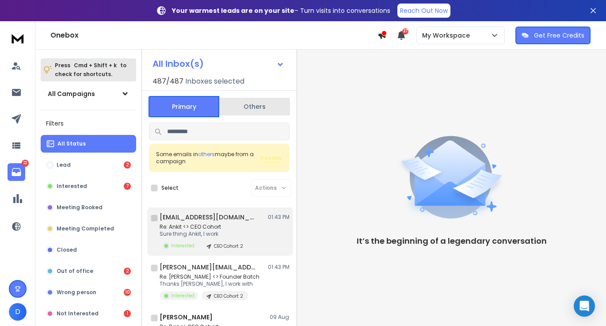
click at [205, 212] on div "ankitarora121@gmail.com 01:43 PM Re: Ankit <> CEO Cohort Sure thing Ankit, I wo…" at bounding box center [220, 231] width 146 height 48
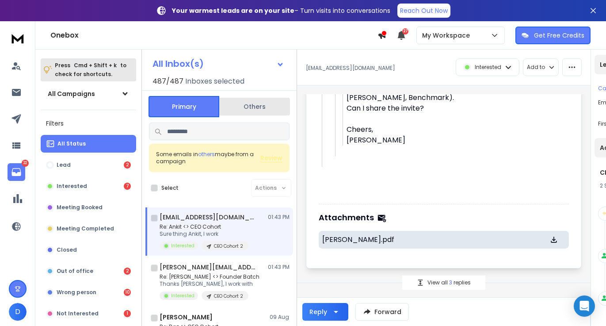
scroll to position [653, 0]
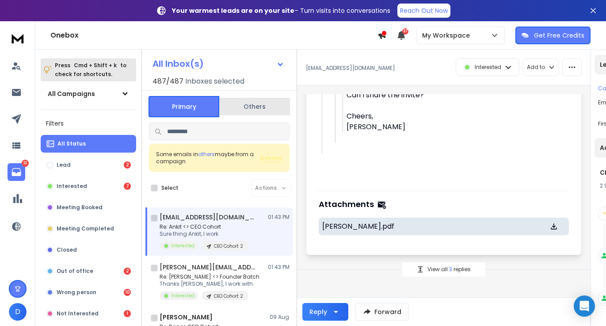
click at [373, 224] on div "Jonathan.pdf" at bounding box center [421, 226] width 199 height 11
click at [552, 226] on icon at bounding box center [554, 226] width 9 height 9
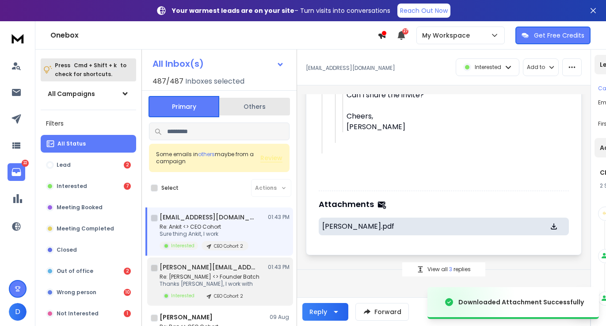
click at [277, 262] on div "alan.j.jiang@gmail.com 01:43 PM Re: Alan <> Founder Batch Thanks Alan, I work w…" at bounding box center [220, 281] width 146 height 48
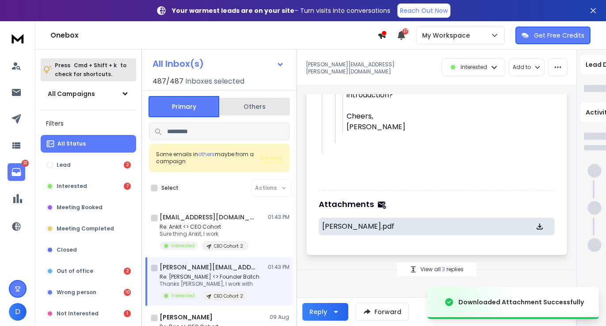
scroll to position [536, 0]
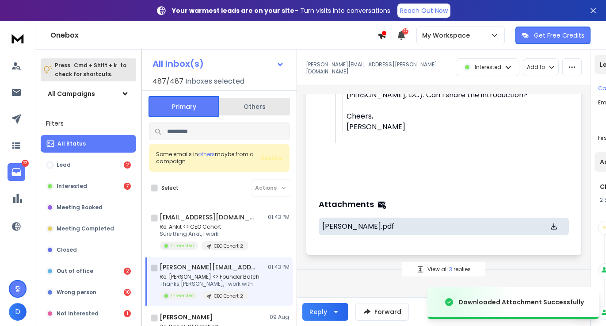
click at [376, 222] on div "Jonathan.pdf" at bounding box center [421, 226] width 199 height 11
click at [254, 109] on button "Others" at bounding box center [254, 106] width 71 height 19
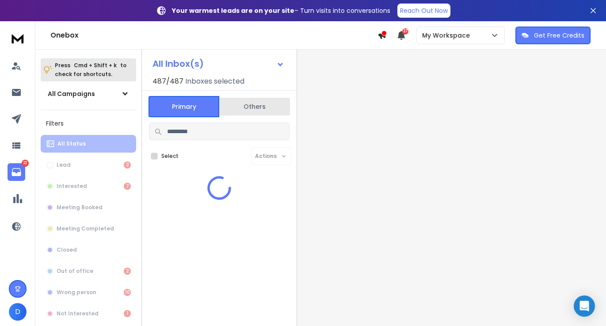
click at [193, 112] on button "Primary" at bounding box center [184, 106] width 71 height 21
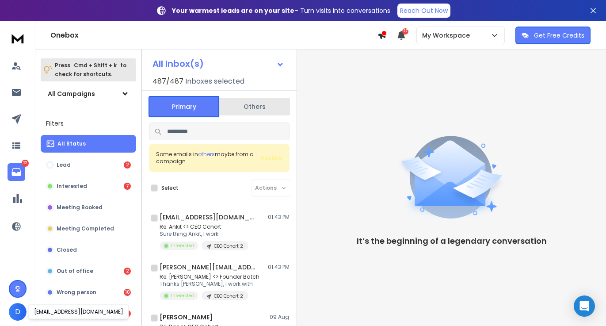
click at [21, 311] on span "D" at bounding box center [18, 312] width 18 height 18
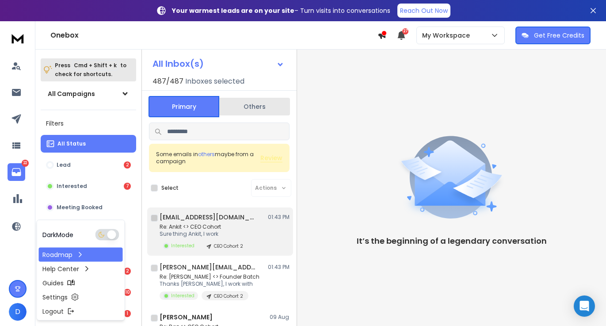
click at [227, 218] on h1 "ankitarora121@gmail.com" at bounding box center [208, 217] width 97 height 9
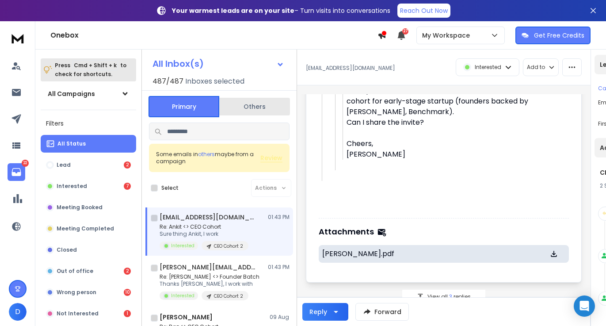
scroll to position [653, 0]
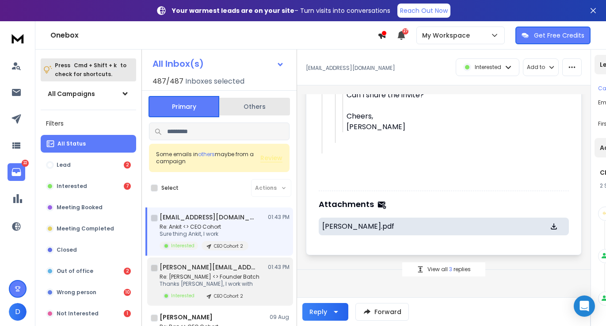
click at [250, 268] on div "alan.j.jiang@gmail.com 01:43 PM" at bounding box center [225, 267] width 130 height 9
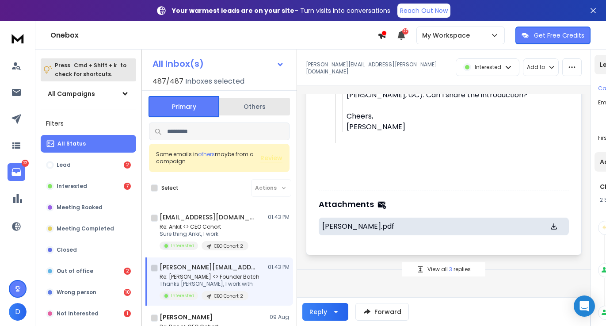
scroll to position [7, 0]
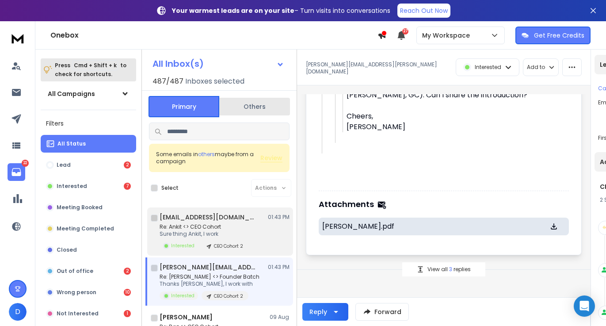
click at [245, 230] on p "Sure thing Ankit, I work" at bounding box center [204, 233] width 89 height 7
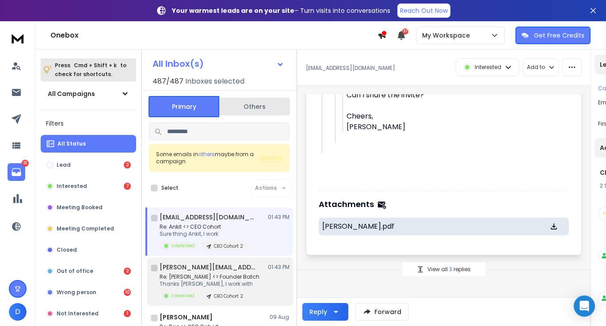
click at [267, 280] on div "Re: Alan <> Founder Batch Thanks Alan, I work with Interested CEO Cohort 2" at bounding box center [225, 286] width 130 height 27
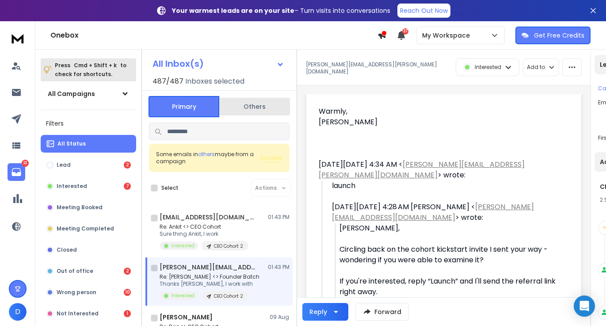
scroll to position [0, 0]
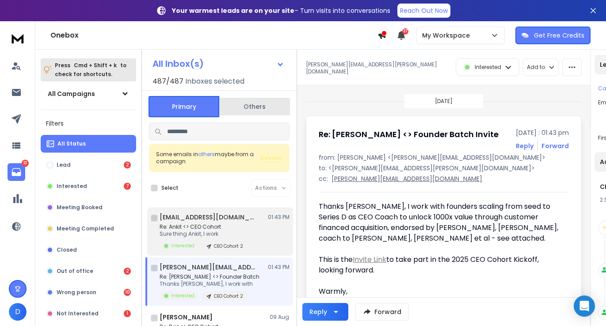
click at [257, 223] on div "Re: Ankit <> CEO Cohort Sure thing Ankit, I work Interested CEO Cohort 2" at bounding box center [225, 236] width 130 height 27
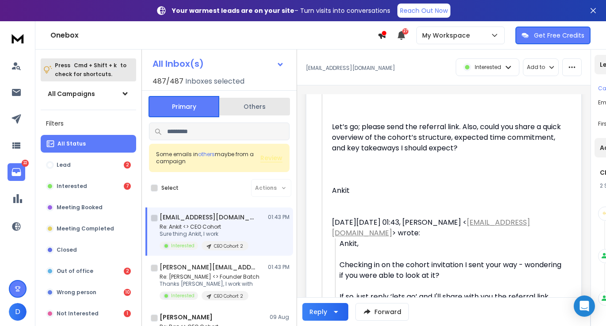
scroll to position [275, 0]
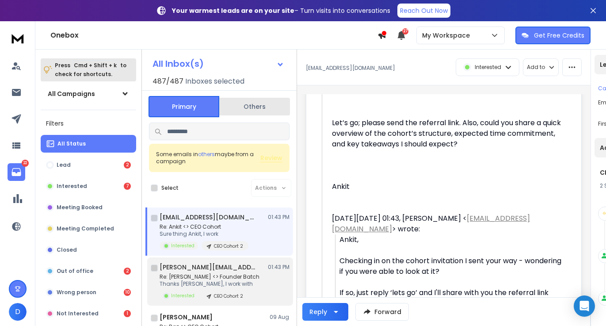
click at [257, 263] on div "alan.j.jiang@gmail.com 01:43 PM" at bounding box center [225, 267] width 130 height 9
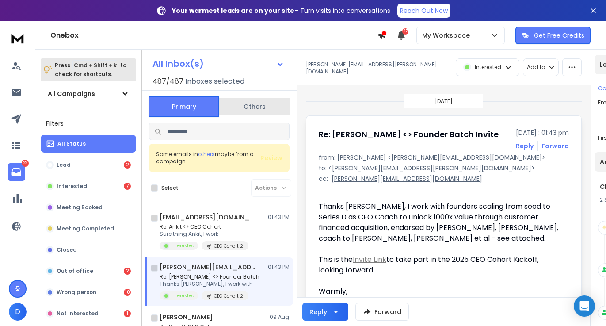
scroll to position [0, 0]
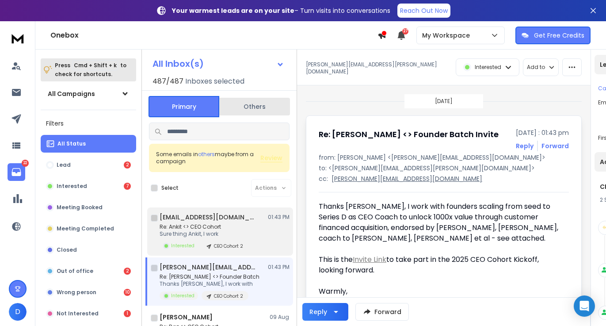
click at [247, 226] on p "Re: Ankit <> CEO Cohort" at bounding box center [204, 226] width 89 height 7
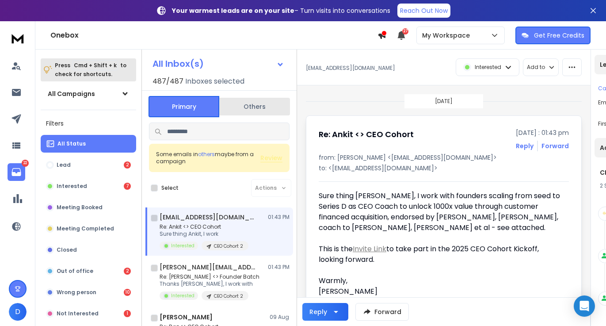
click at [364, 254] on div "This is the Invite Link to take part in the 2025 CEO Cohort Kickoff, looking fo…" at bounding box center [440, 254] width 243 height 21
click at [366, 253] on link "Invite Link" at bounding box center [370, 249] width 34 height 10
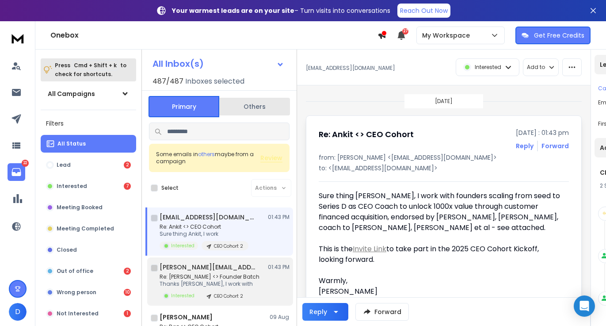
click at [261, 276] on div "Re: Alan <> Founder Batch Thanks Alan, I work with Interested CEO Cohort 2" at bounding box center [225, 286] width 130 height 27
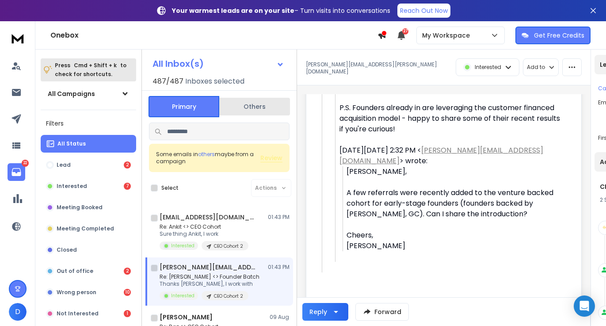
scroll to position [536, 0]
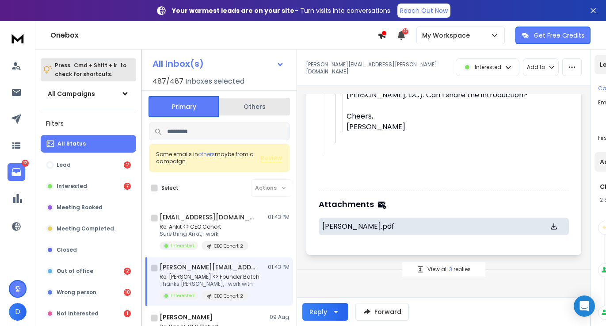
click at [354, 223] on div "Jonathan.pdf" at bounding box center [421, 226] width 199 height 11
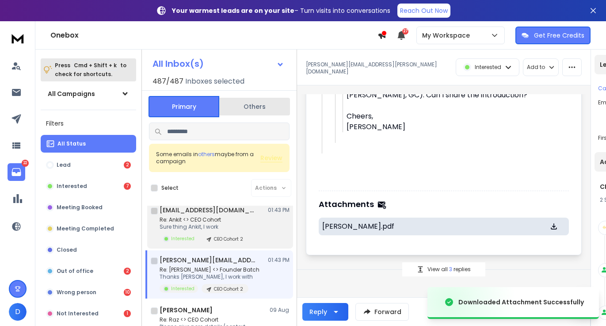
scroll to position [10, 0]
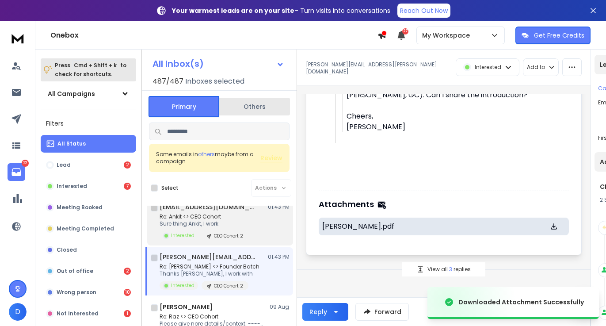
click at [225, 234] on p "CEO Cohort 2" at bounding box center [228, 236] width 29 height 7
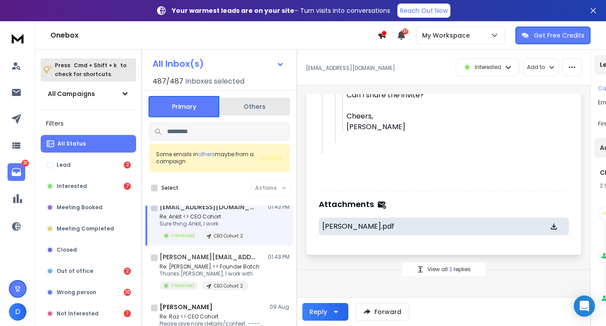
scroll to position [7, 0]
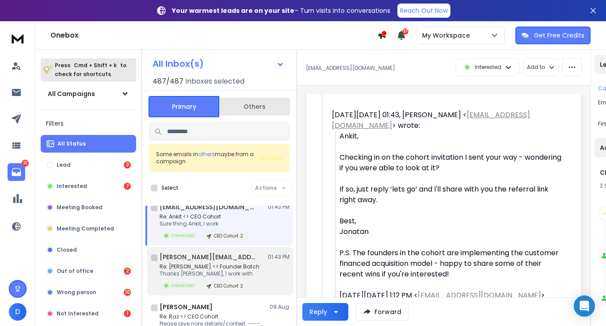
drag, startPoint x: 231, startPoint y: 258, endPoint x: 242, endPoint y: 257, distance: 11.1
click at [231, 263] on p "Re: Alan <> Founder Batch" at bounding box center [210, 266] width 100 height 7
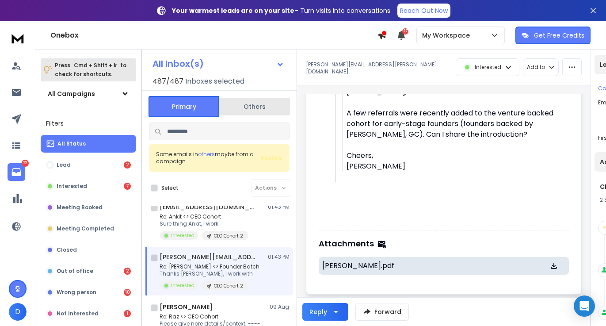
scroll to position [536, 0]
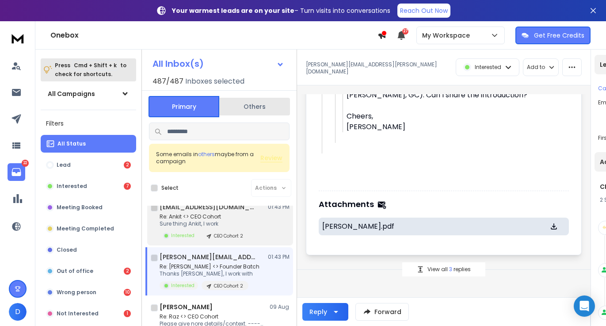
click at [242, 222] on div "Re: Ankit <> CEO Cohort Sure thing Ankit, I work Interested CEO Cohort 2" at bounding box center [204, 226] width 89 height 27
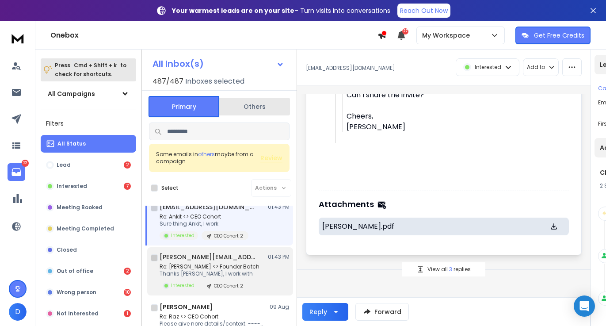
click at [271, 263] on div "Re: Alan <> Founder Batch Thanks Alan, I work with Interested CEO Cohort 2" at bounding box center [225, 276] width 130 height 27
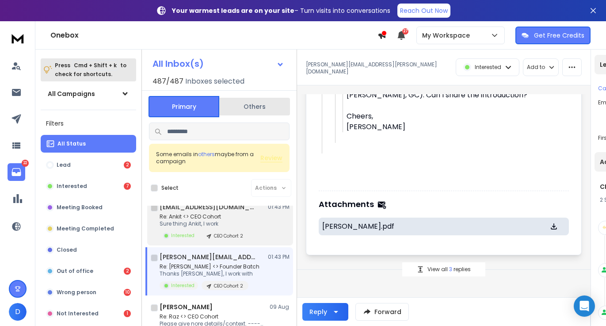
click at [238, 233] on p "CEO Cohort 2" at bounding box center [228, 236] width 29 height 7
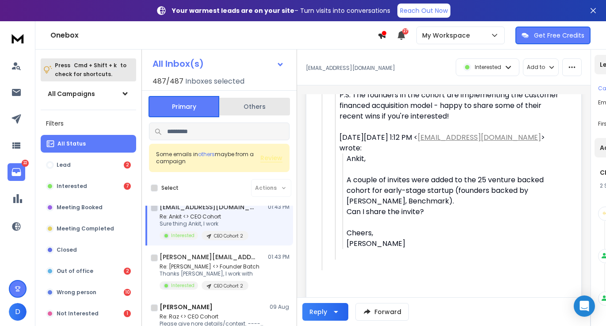
scroll to position [653, 0]
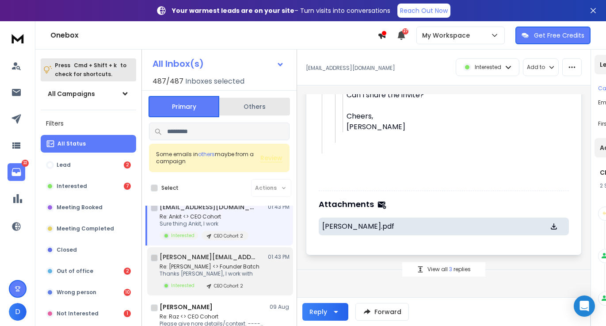
click at [254, 267] on div "Re: Alan <> Founder Batch Thanks Alan, I work with Interested CEO Cohort 2" at bounding box center [225, 276] width 130 height 27
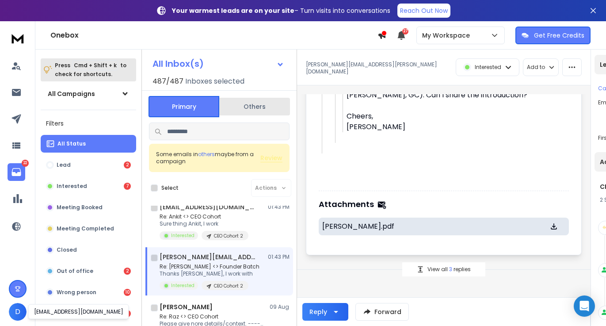
click at [18, 313] on span "D" at bounding box center [18, 312] width 18 height 18
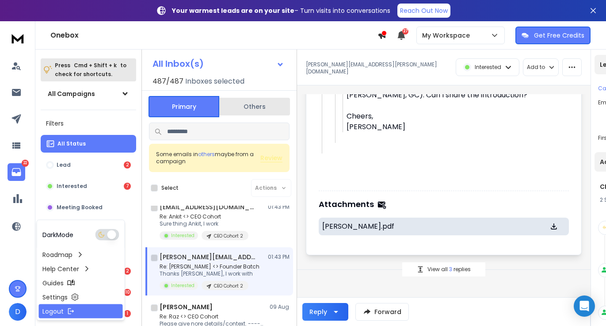
click at [55, 309] on p "Logout" at bounding box center [52, 311] width 21 height 9
